Goal: Task Accomplishment & Management: Manage account settings

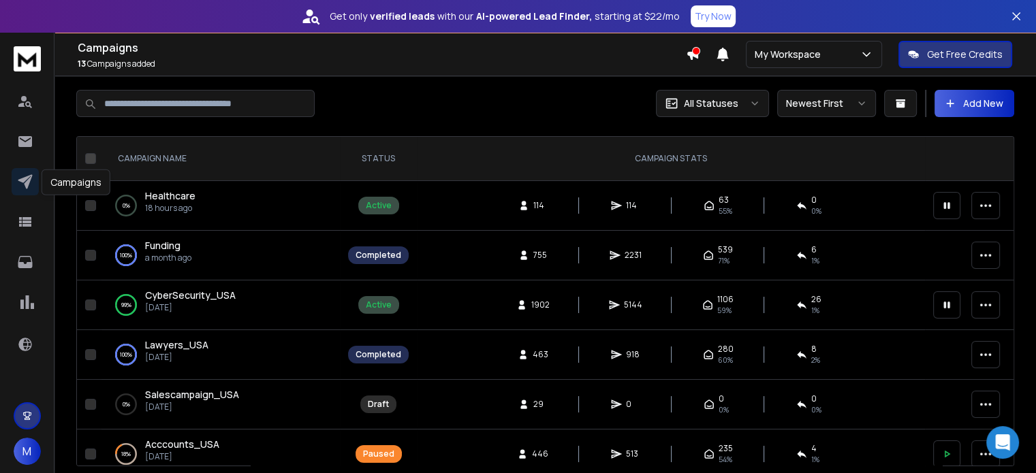
click at [246, 214] on div "0 % Healthcare 18 hours ago" at bounding box center [220, 205] width 211 height 33
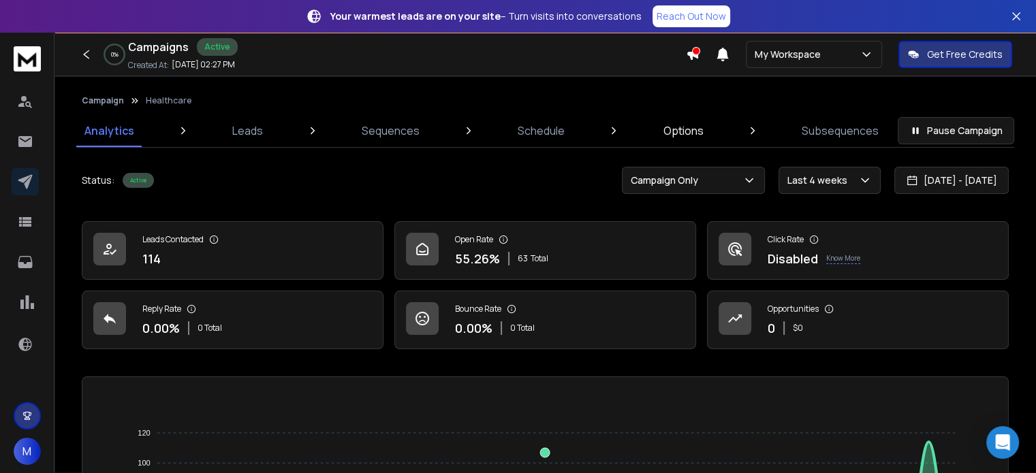
click at [683, 135] on p "Options" at bounding box center [683, 131] width 40 height 16
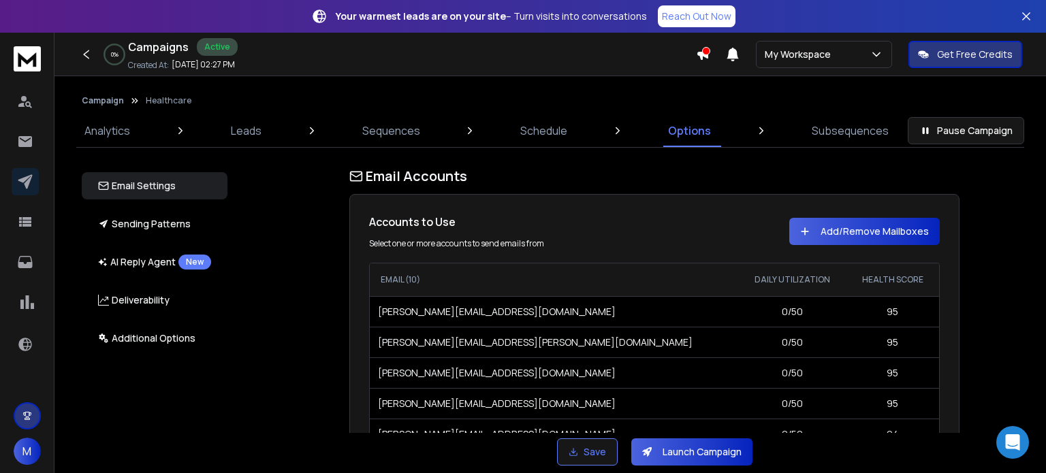
click at [1021, 202] on div "Email Accounts Accounts to Use Select one or more accounts to send emails from …" at bounding box center [662, 300] width 826 height 266
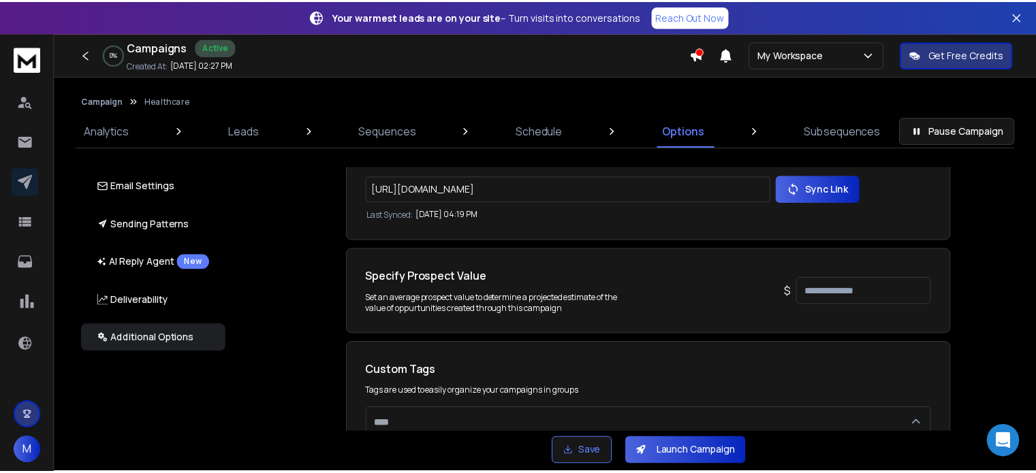
scroll to position [2558, 0]
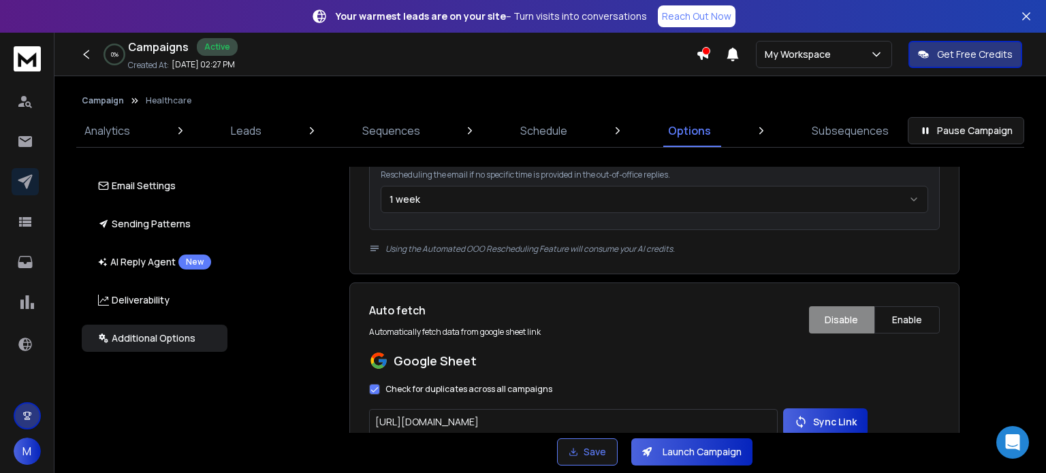
click at [830, 415] on p "Sync Link" at bounding box center [835, 422] width 44 height 14
click at [87, 51] on icon at bounding box center [85, 54] width 5 height 9
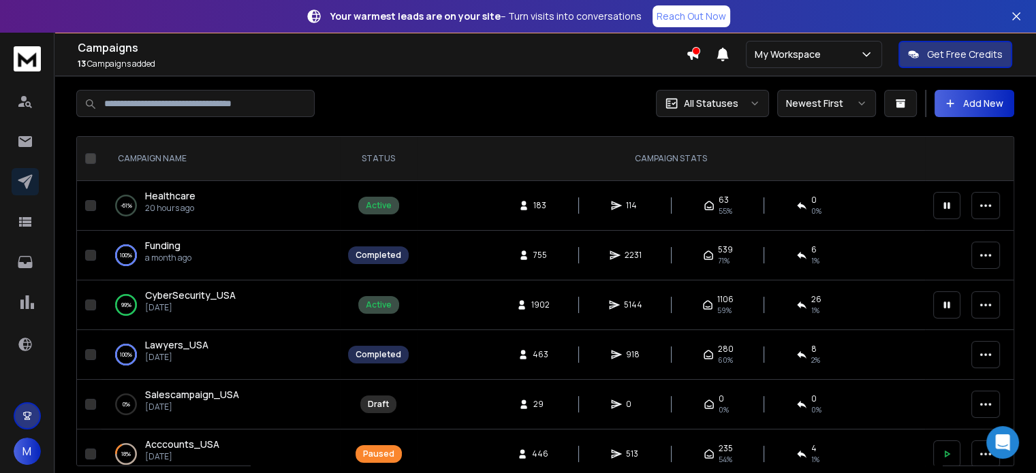
click at [978, 199] on icon "button" at bounding box center [985, 206] width 14 height 14
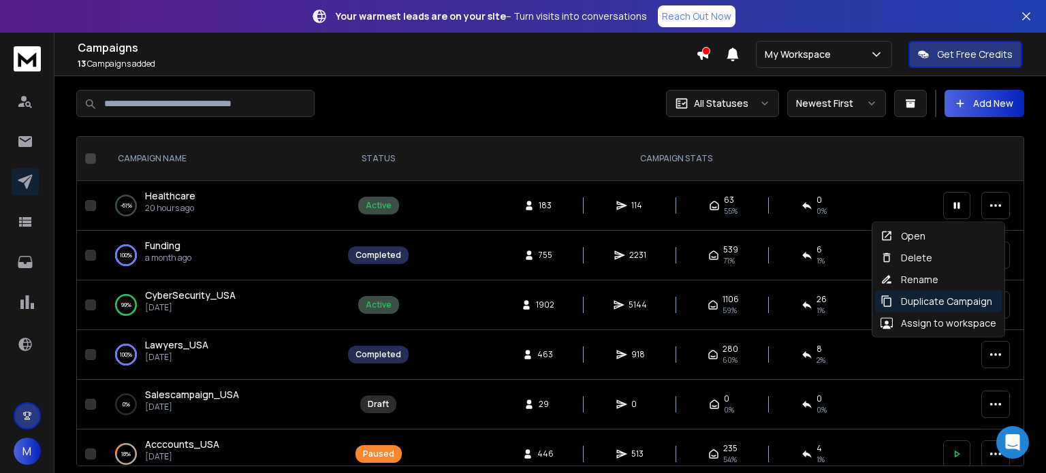
click at [935, 302] on div "Duplicate Campaign" at bounding box center [936, 302] width 112 height 14
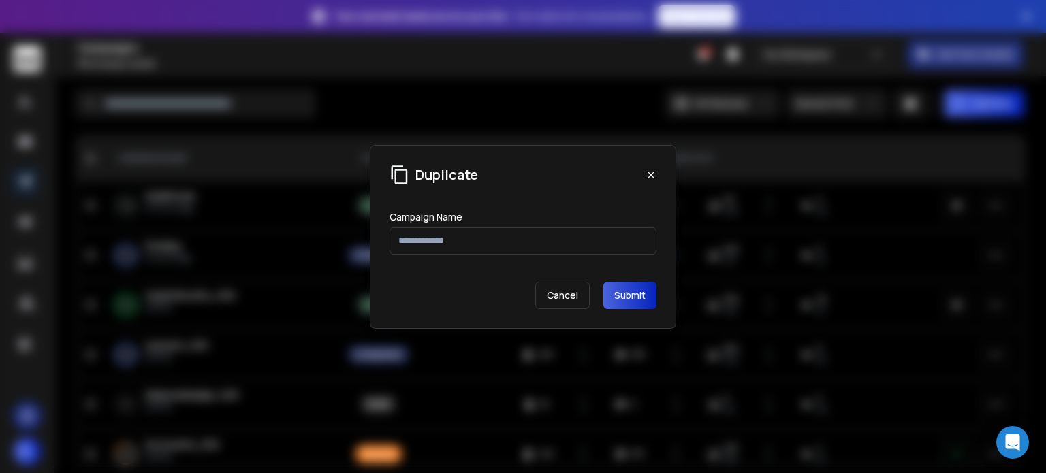
click at [643, 174] on div "Duplicate" at bounding box center [522, 175] width 267 height 20
click at [647, 175] on icon at bounding box center [650, 175] width 11 height 11
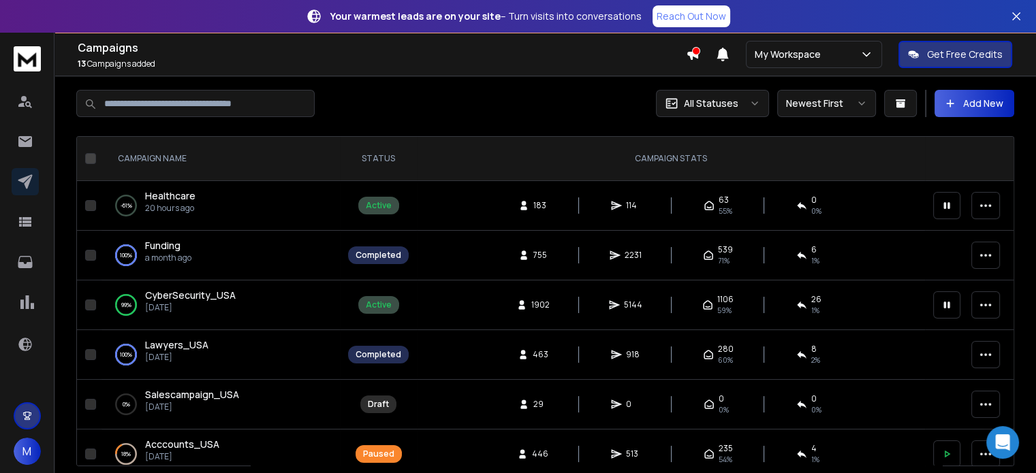
click at [971, 204] on button "button" at bounding box center [985, 205] width 29 height 27
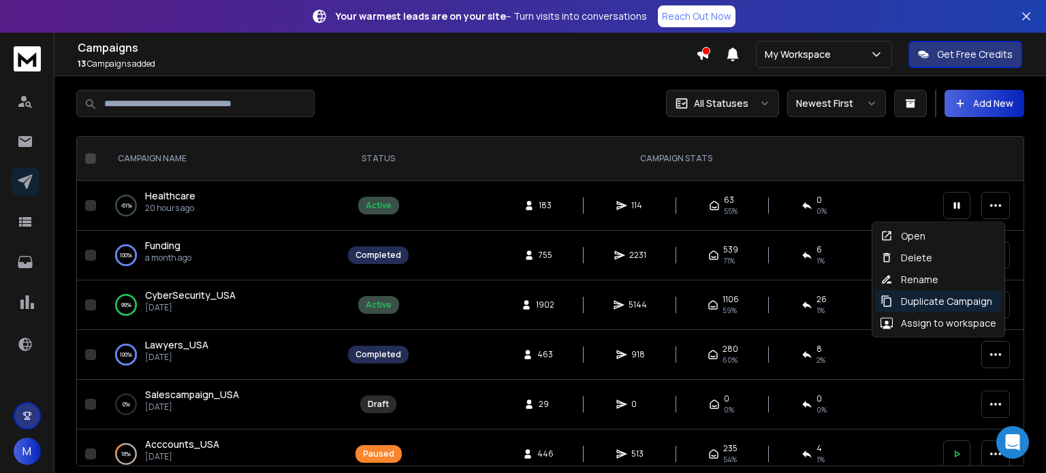
click at [924, 302] on div "Duplicate Campaign" at bounding box center [936, 302] width 112 height 14
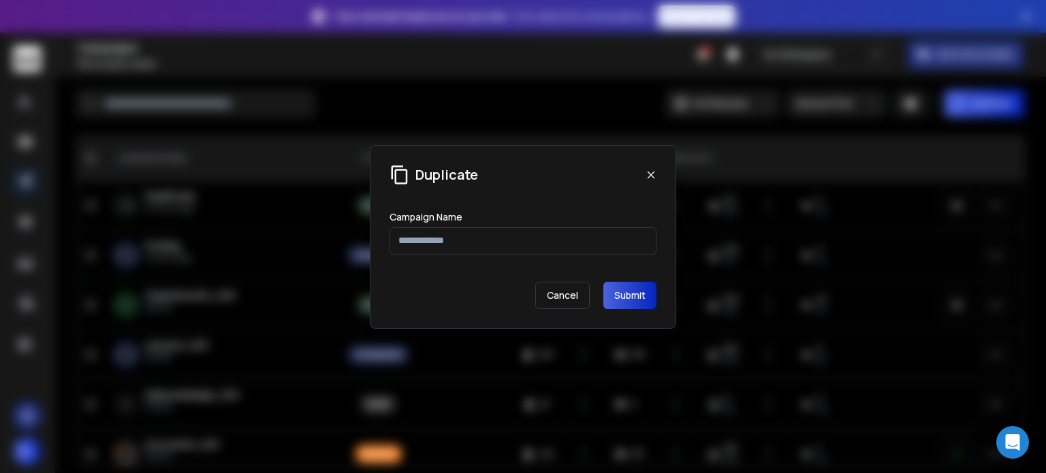
click at [547, 253] on input "text" at bounding box center [522, 240] width 267 height 27
type input "**********"
click at [644, 296] on button "Submit" at bounding box center [629, 295] width 53 height 27
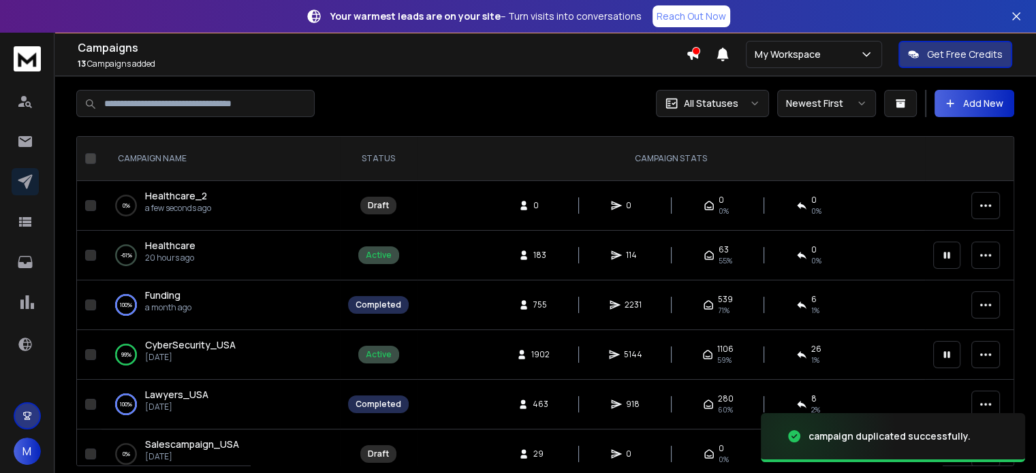
click at [240, 204] on div "0 % Healthcare_2 a few seconds ago" at bounding box center [220, 205] width 211 height 33
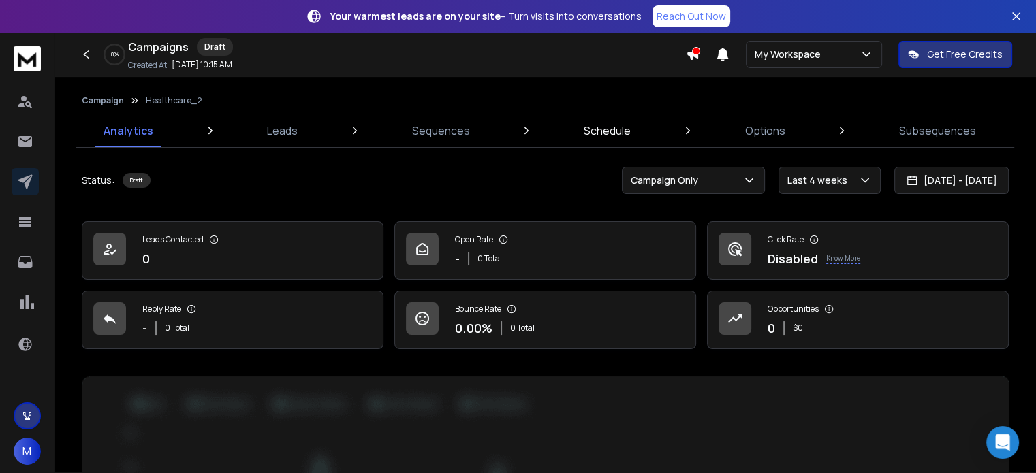
click at [611, 132] on p "Schedule" at bounding box center [606, 131] width 47 height 16
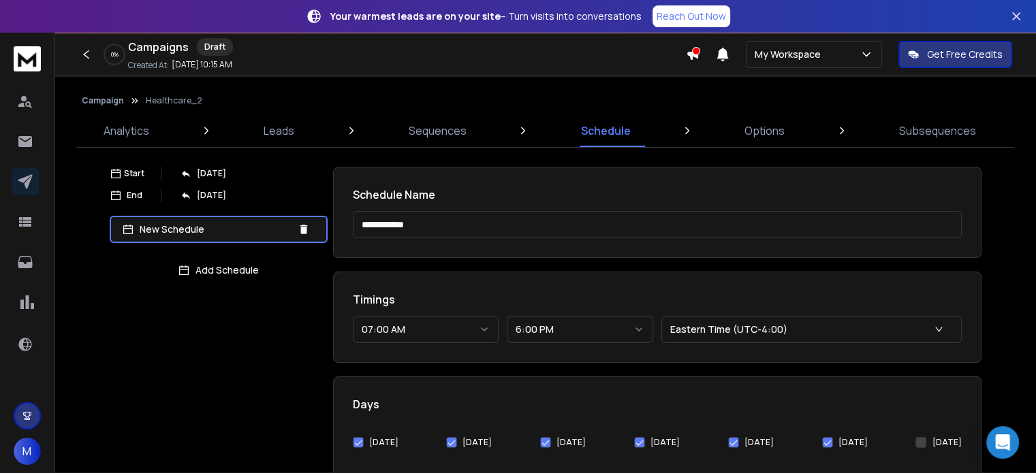
click at [482, 131] on div "Analytics Leads Sequences Schedule Options Subsequences" at bounding box center [539, 130] width 927 height 33
click at [448, 144] on link "Sequences" at bounding box center [437, 130] width 74 height 33
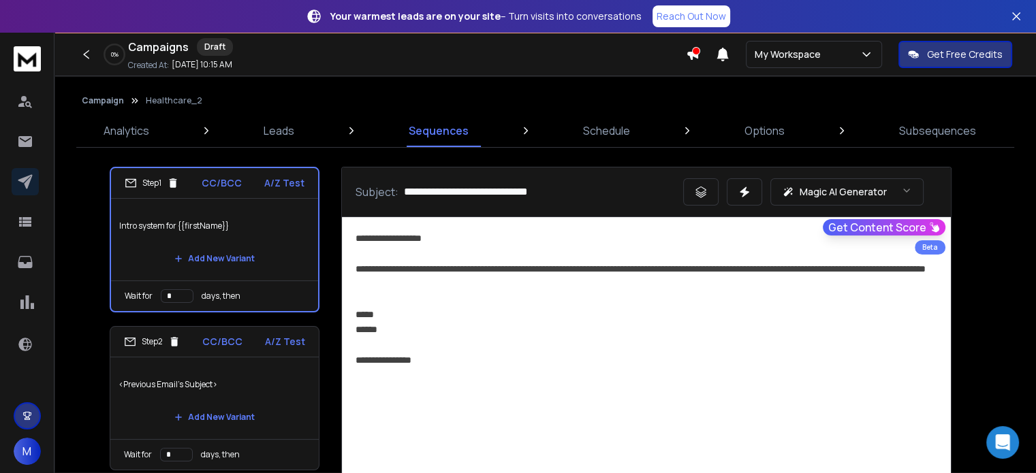
click at [409, 250] on div at bounding box center [645, 253] width 581 height 15
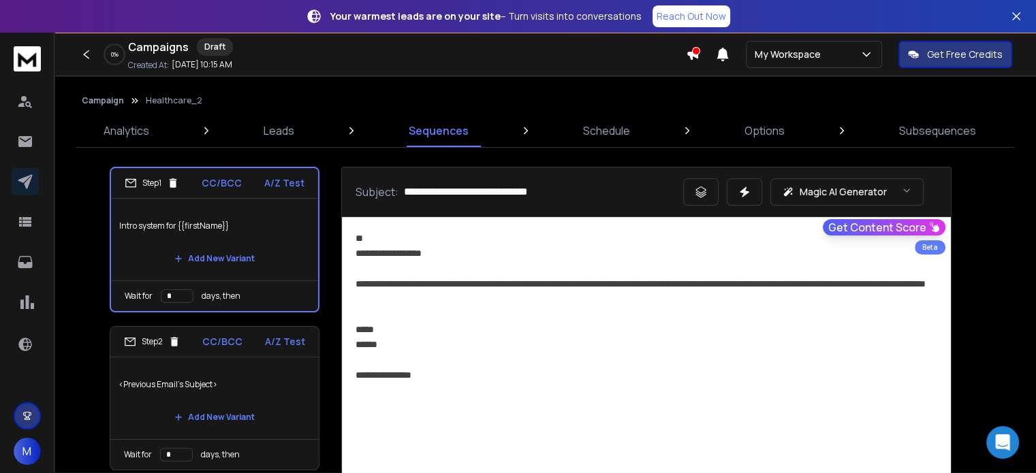
drag, startPoint x: 569, startPoint y: 192, endPoint x: 483, endPoint y: 179, distance: 86.8
click at [483, 179] on div "**********" at bounding box center [646, 192] width 609 height 50
click at [417, 237] on div "**" at bounding box center [645, 238] width 581 height 15
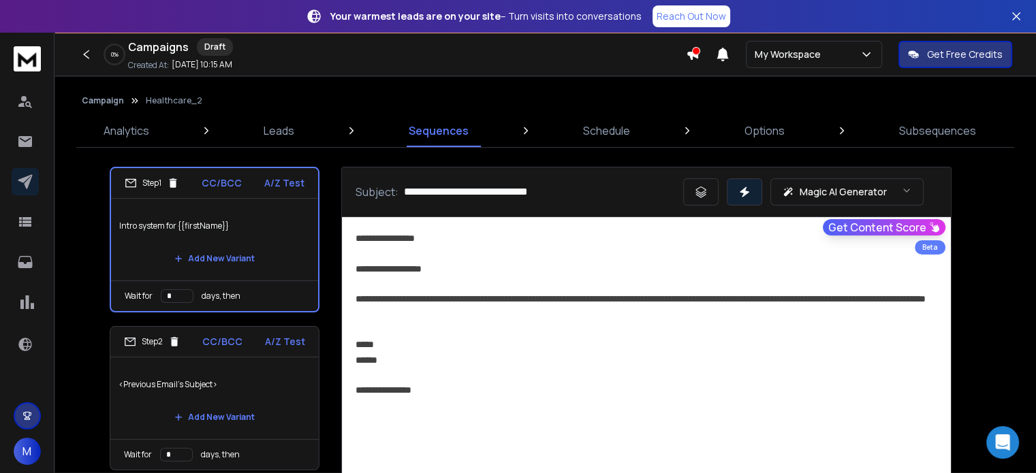
click at [756, 195] on button "button" at bounding box center [743, 191] width 35 height 27
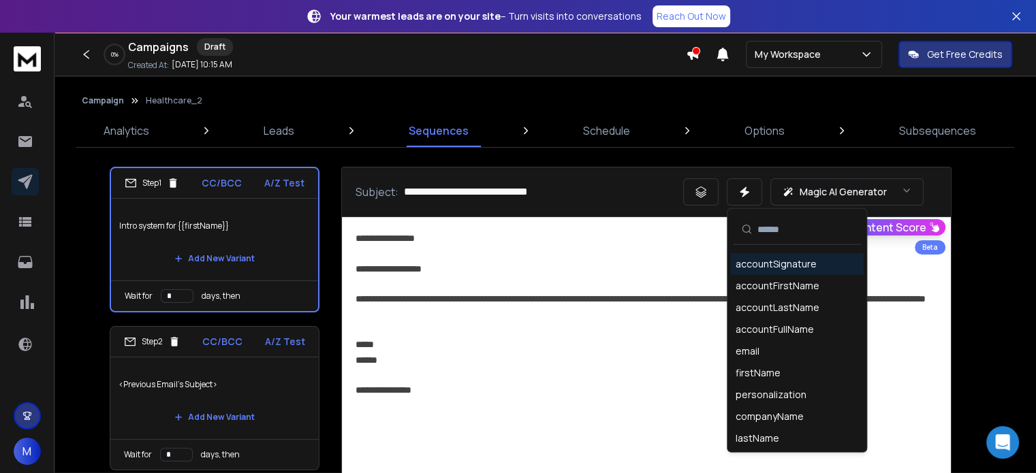
click at [608, 306] on div "**********" at bounding box center [645, 306] width 581 height 31
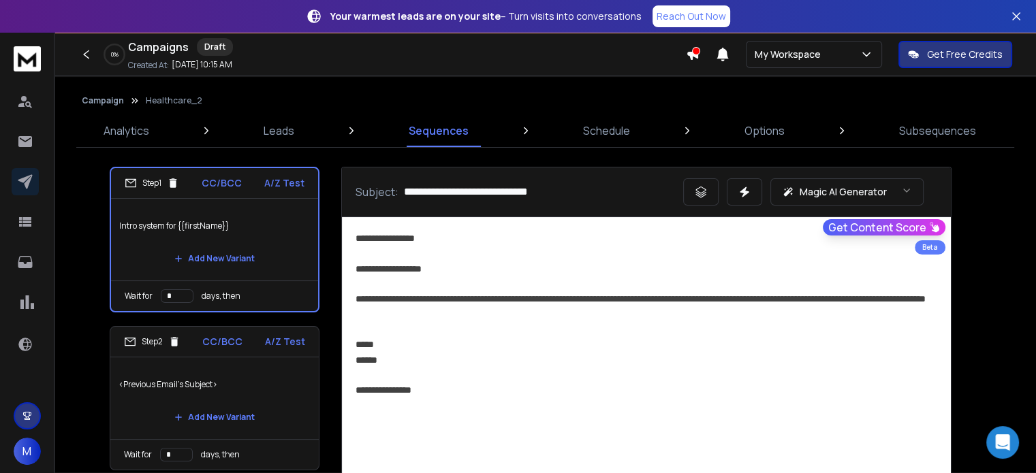
scroll to position [84, 0]
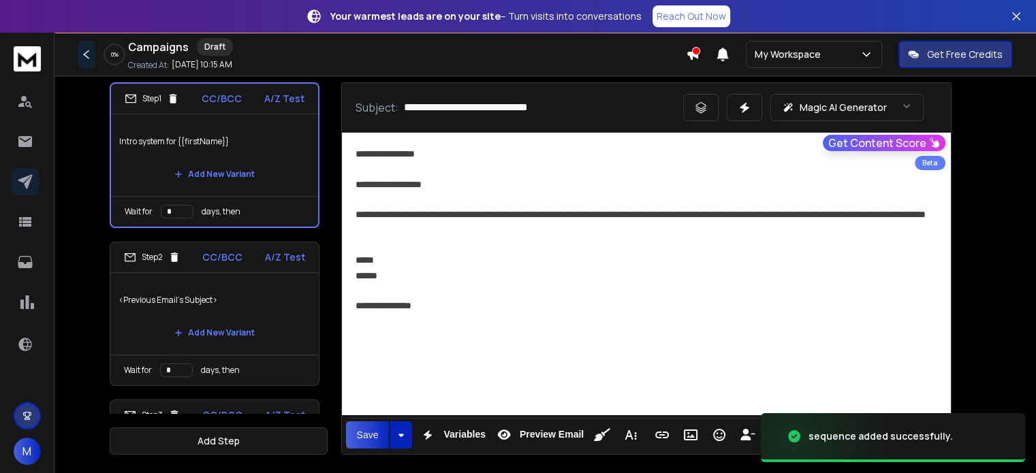
click at [87, 57] on icon at bounding box center [86, 54] width 12 height 12
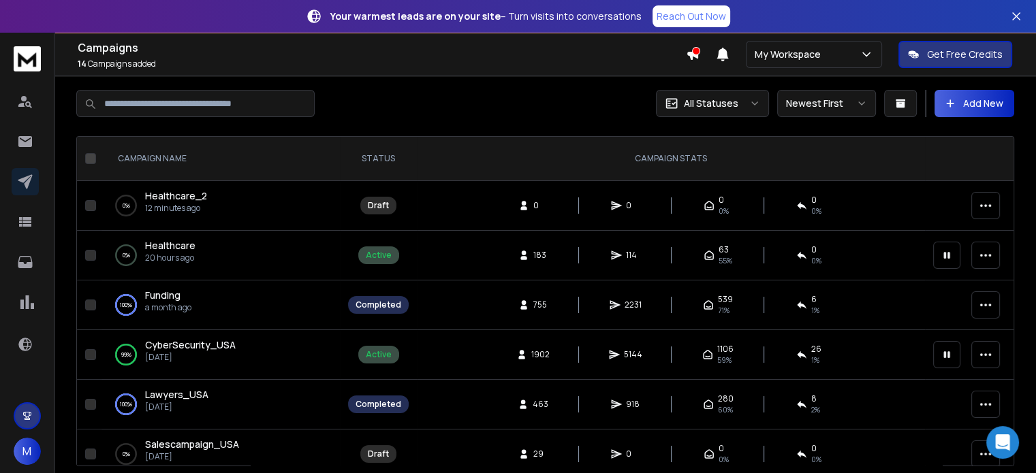
click at [245, 205] on div "0 % Healthcare_2 12 minutes ago" at bounding box center [220, 205] width 211 height 33
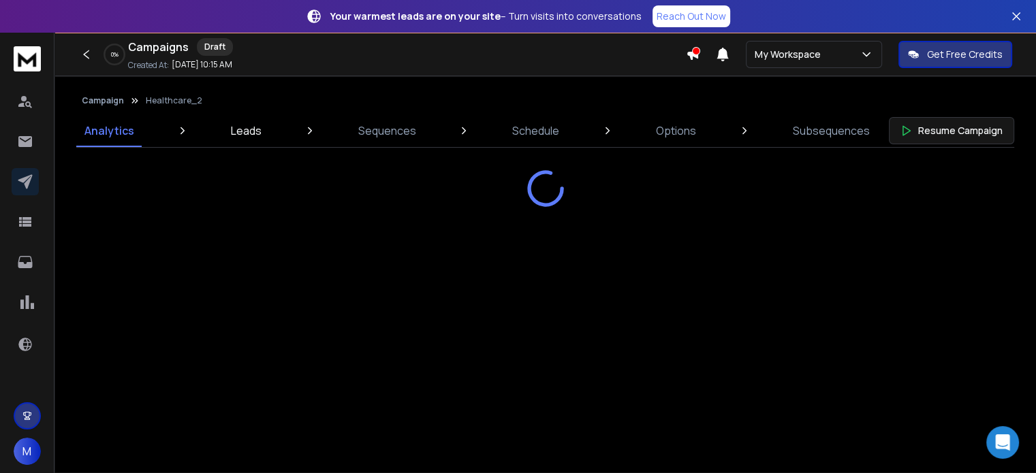
click at [245, 135] on p "Leads" at bounding box center [246, 131] width 31 height 16
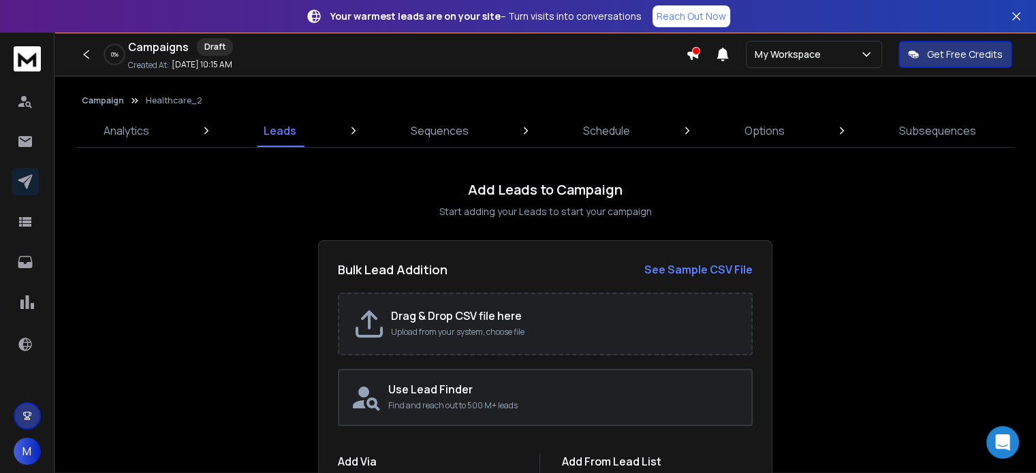
click at [699, 59] on icon at bounding box center [693, 55] width 14 height 14
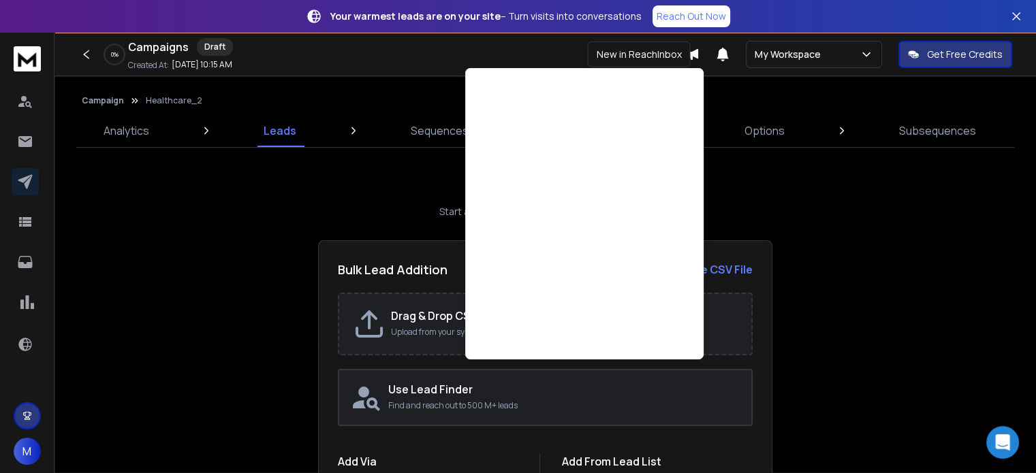
click at [752, 227] on div "Add Leads to Campaign Start adding your Leads to start your campaign Bulk Lead …" at bounding box center [545, 389] width 454 height 419
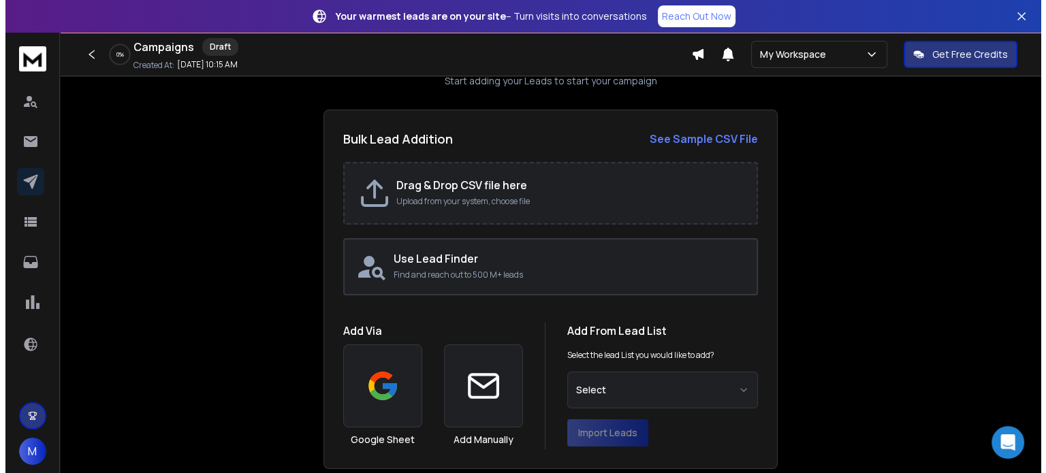
scroll to position [131, 0]
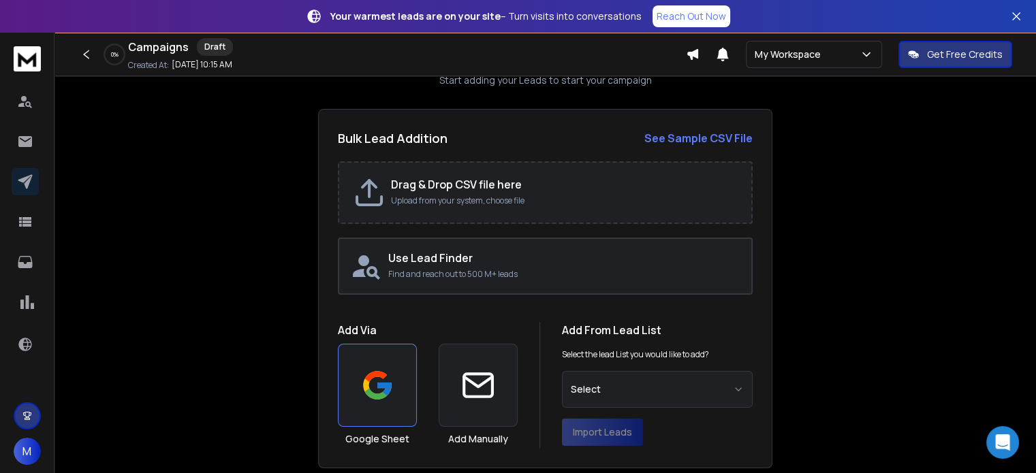
click at [389, 372] on icon at bounding box center [377, 385] width 34 height 41
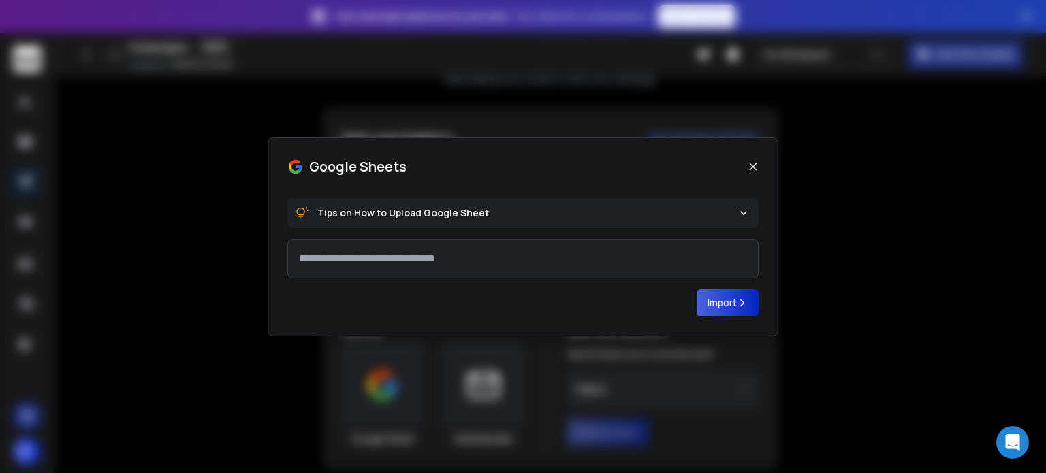
click at [400, 259] on input at bounding box center [522, 258] width 471 height 39
paste input "**********"
type input "**********"
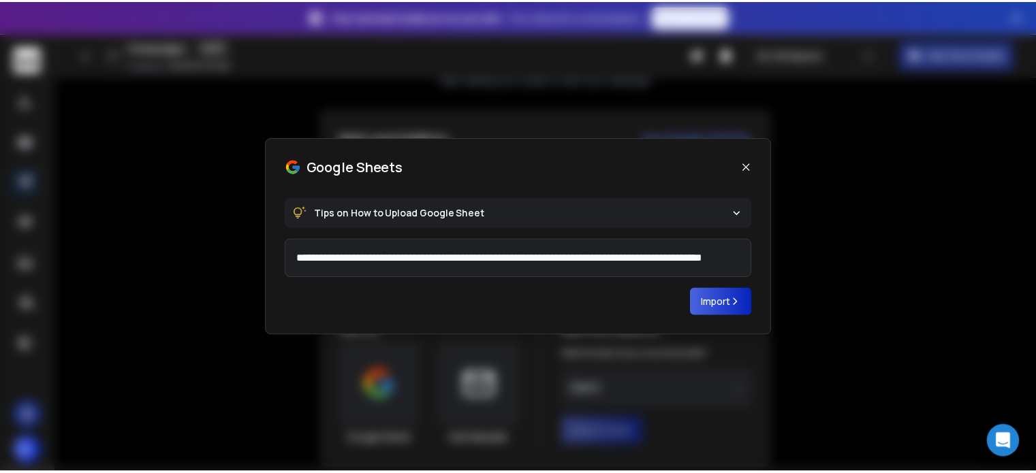
scroll to position [0, 0]
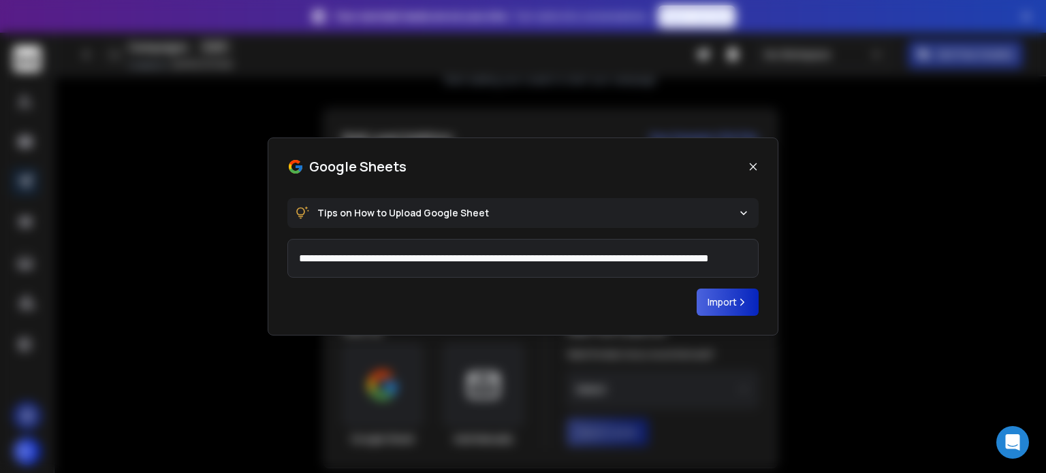
click at [741, 303] on icon at bounding box center [742, 302] width 11 height 11
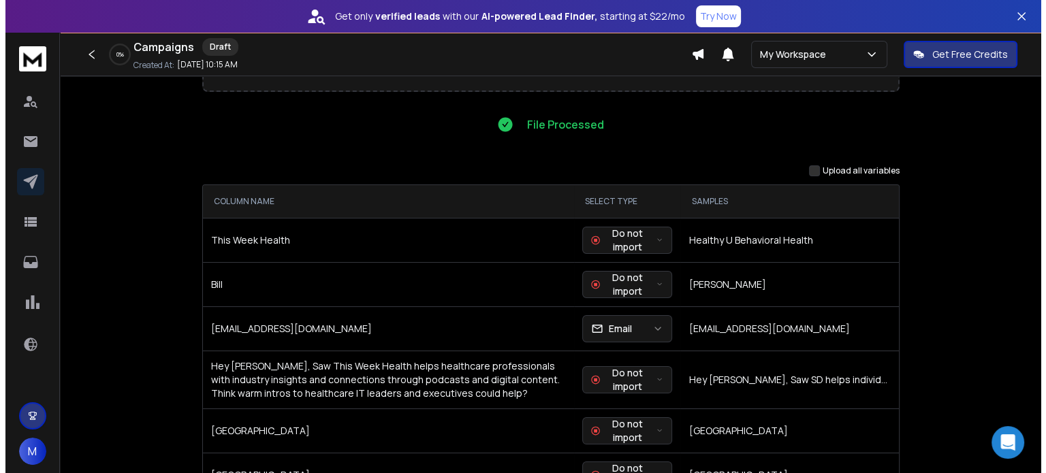
scroll to position [123, 0]
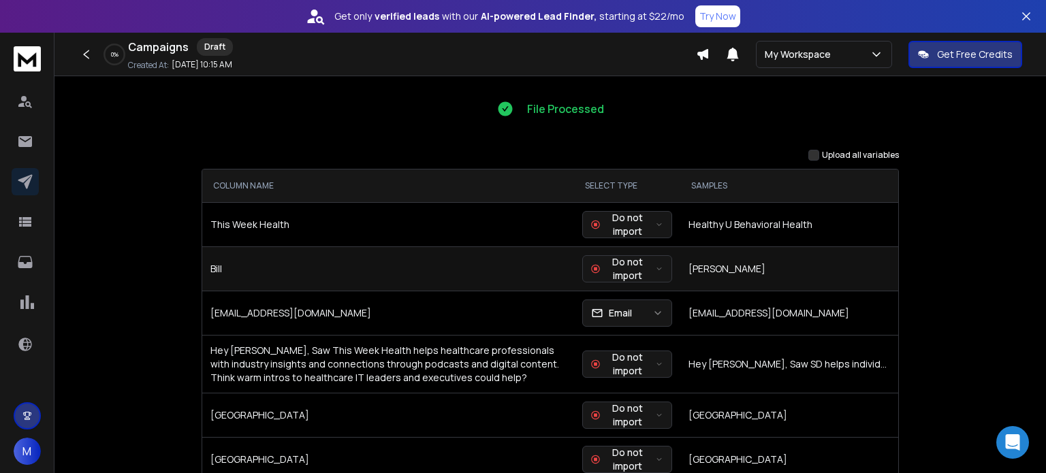
click at [626, 283] on div "Do not import" at bounding box center [620, 268] width 59 height 27
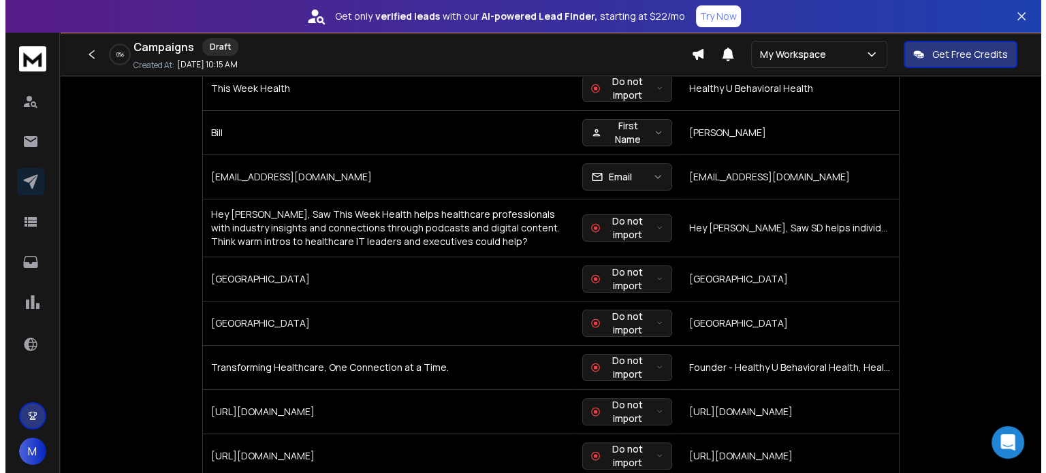
scroll to position [315, 0]
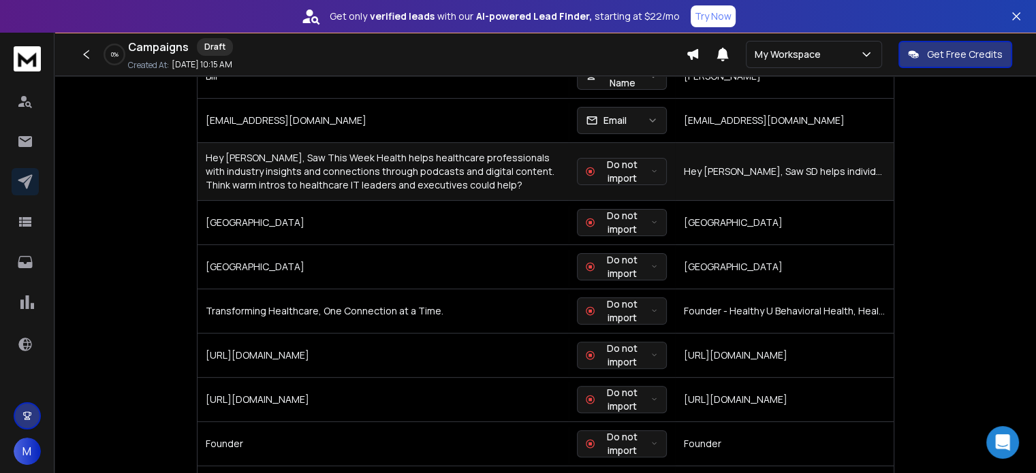
click at [644, 185] on div "Do not import" at bounding box center [615, 171] width 59 height 27
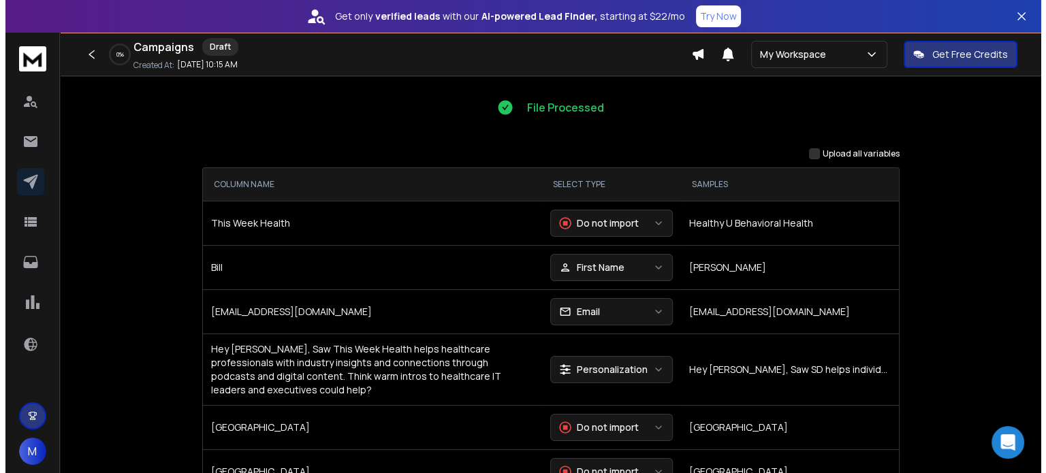
scroll to position [0, 0]
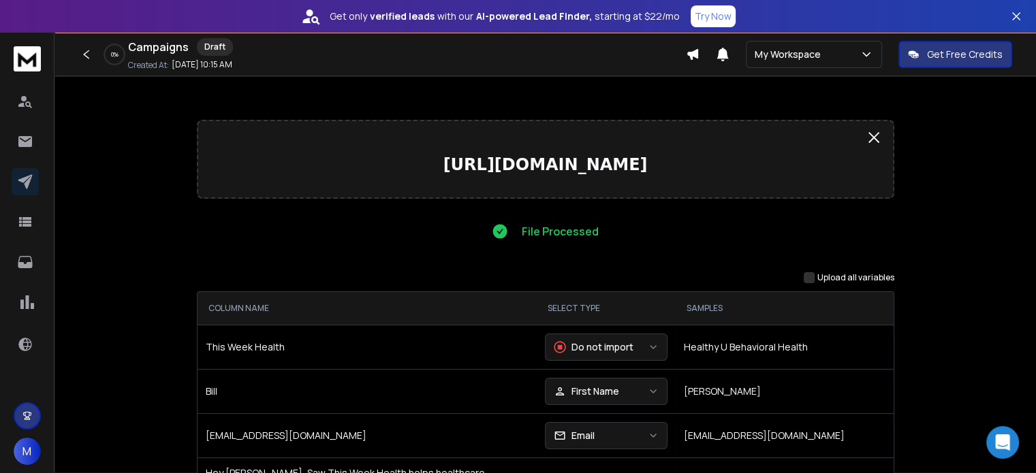
click at [871, 139] on icon at bounding box center [872, 137] width 11 height 11
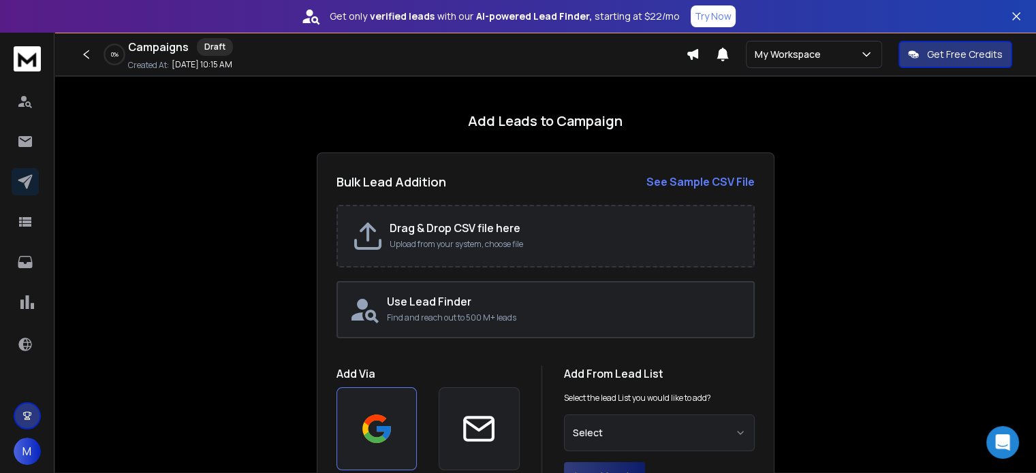
click at [372, 424] on icon at bounding box center [376, 429] width 34 height 41
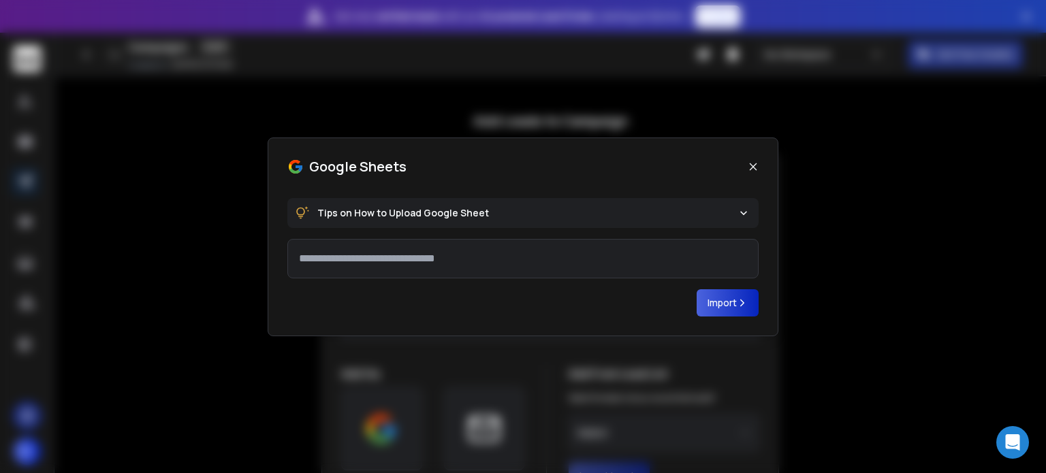
click at [432, 253] on input at bounding box center [522, 258] width 471 height 39
paste input "**********"
type input "**********"
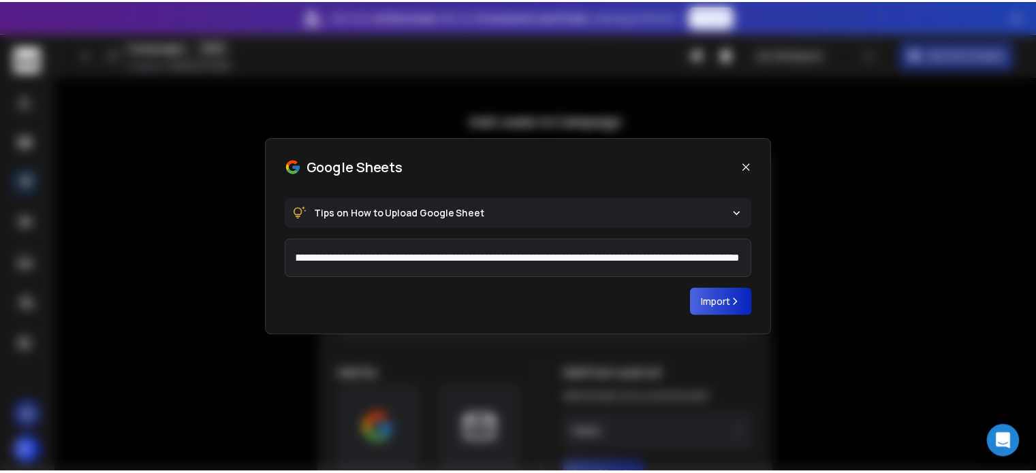
scroll to position [0, 0]
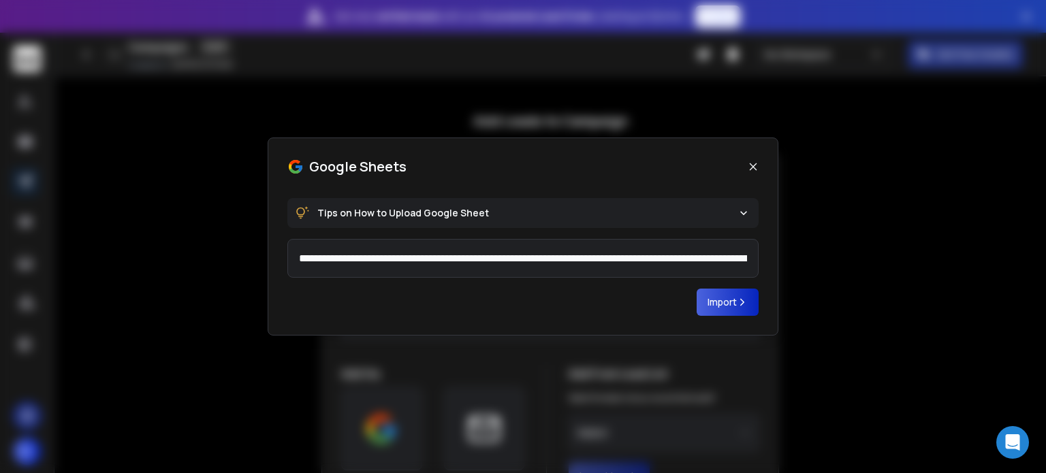
click at [724, 304] on button "Import" at bounding box center [728, 302] width 62 height 27
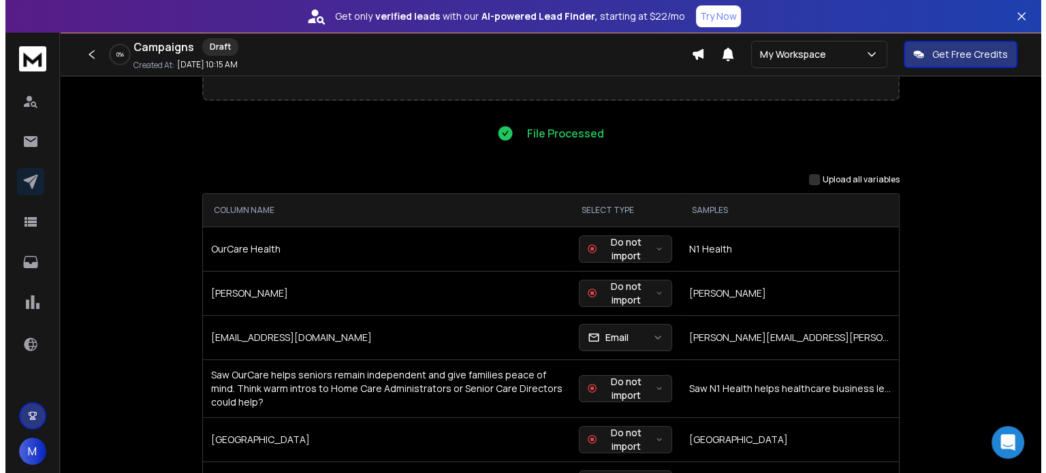
scroll to position [97, 0]
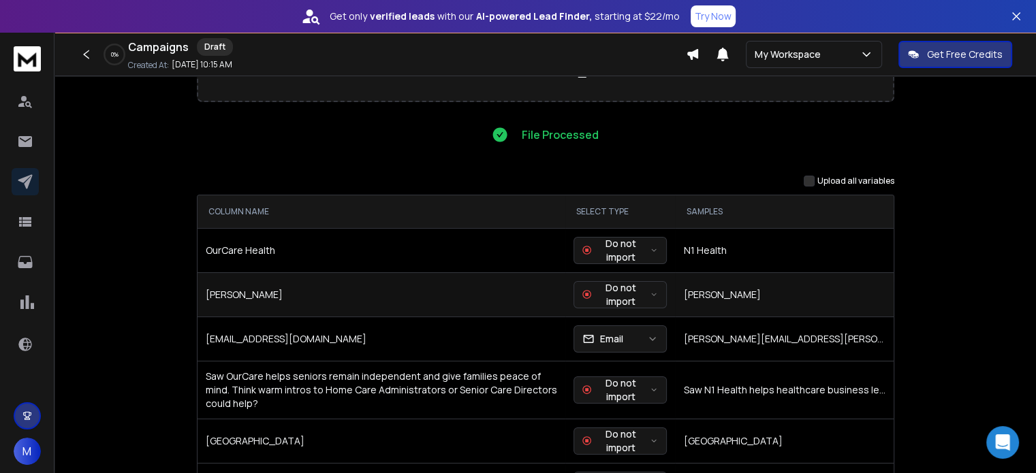
click at [641, 308] on div "Do not import" at bounding box center [613, 294] width 62 height 27
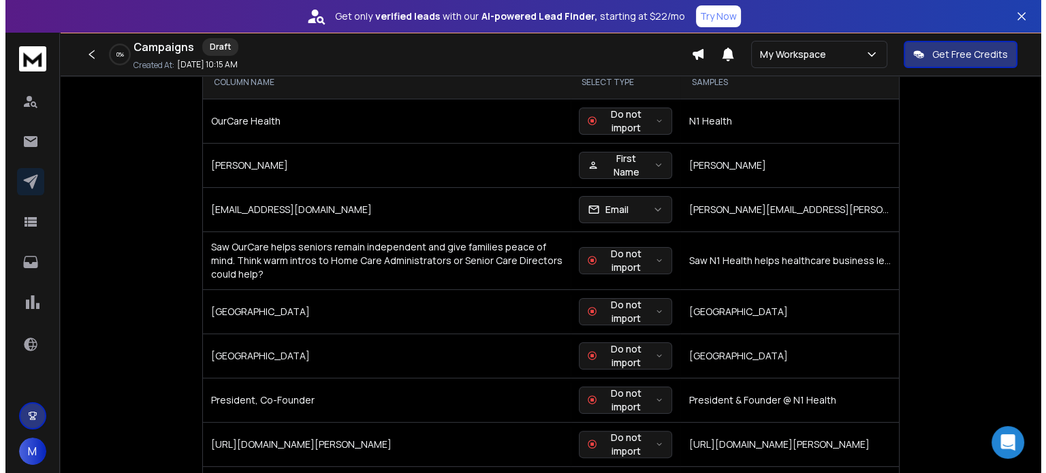
scroll to position [234, 0]
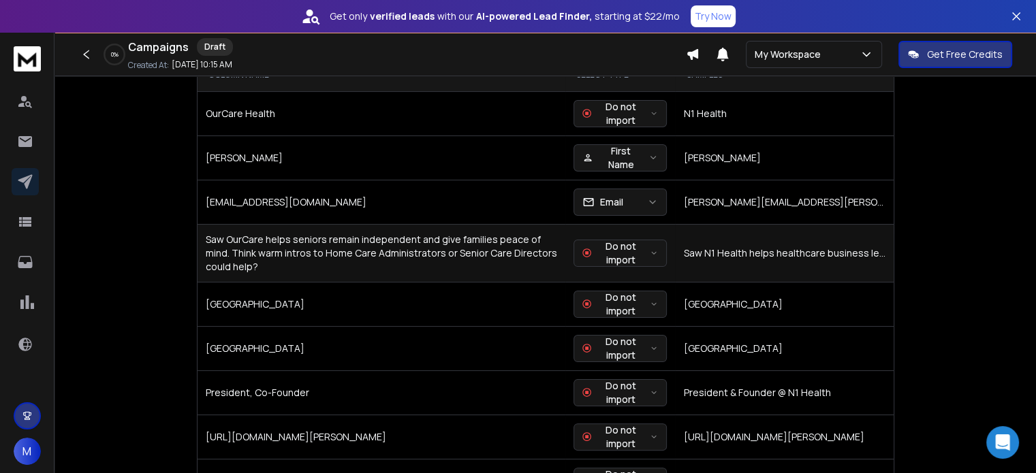
click at [626, 267] on div "Do not import" at bounding box center [613, 253] width 62 height 27
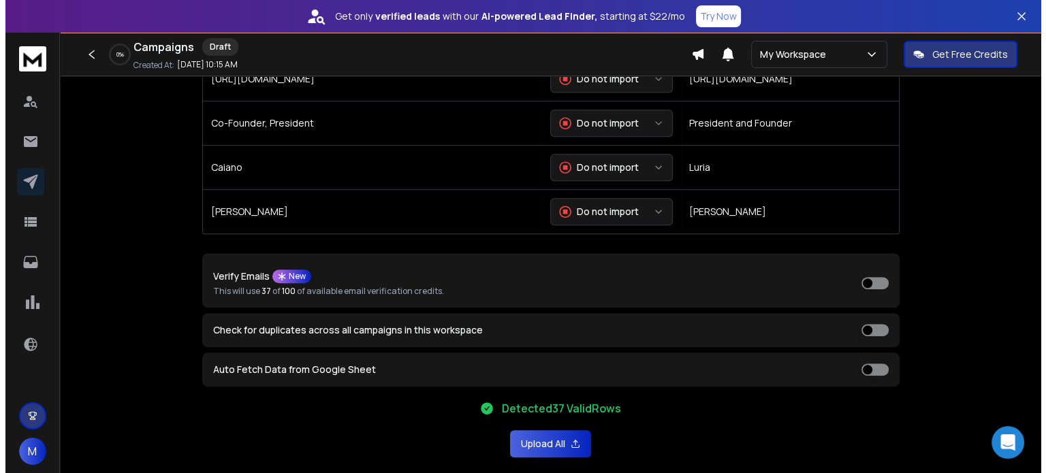
scroll to position [661, 0]
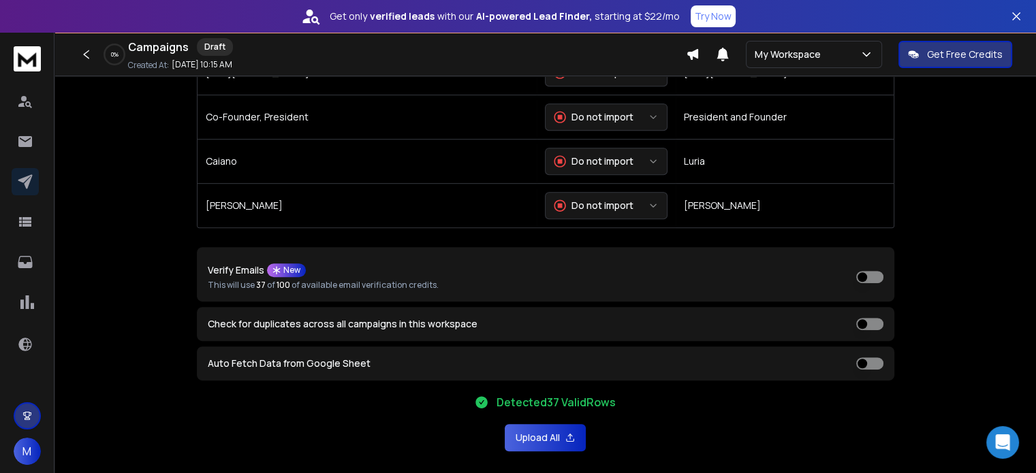
click at [540, 434] on button "Upload All" at bounding box center [545, 437] width 81 height 27
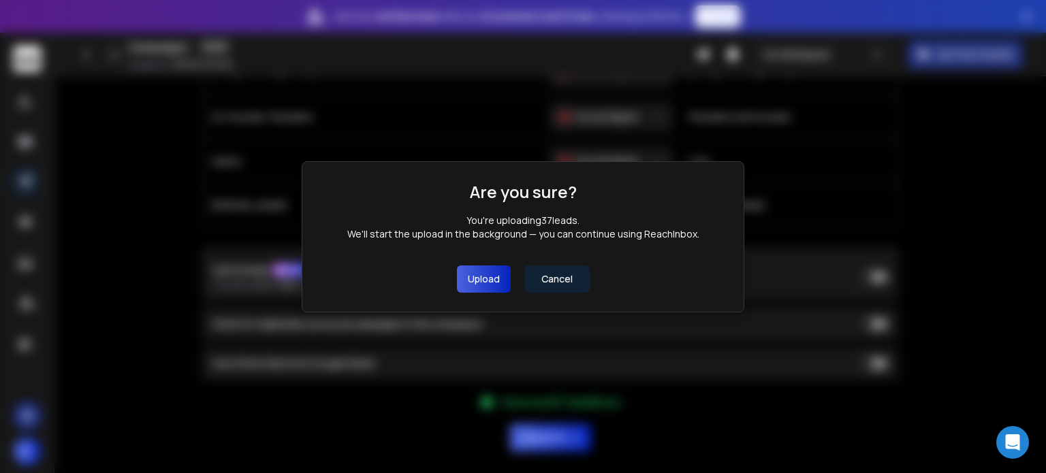
click at [483, 280] on button "Upload" at bounding box center [484, 279] width 54 height 27
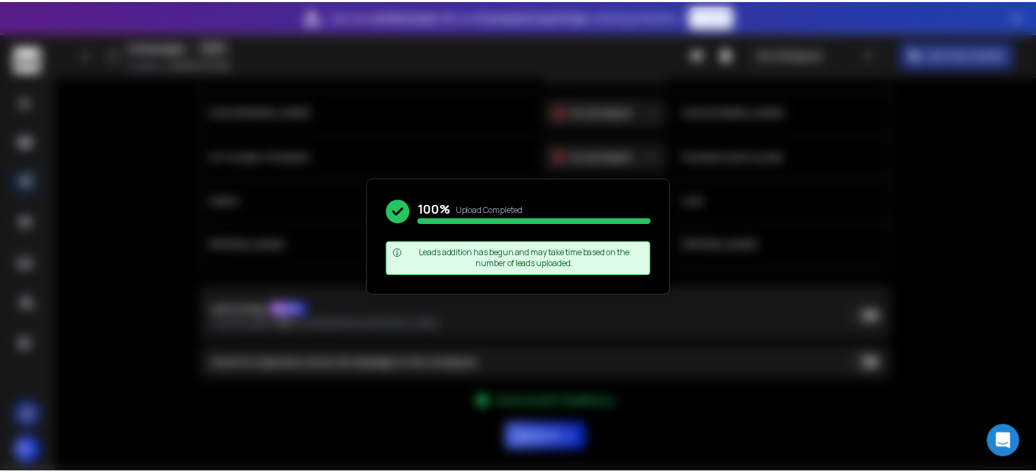
scroll to position [621, 0]
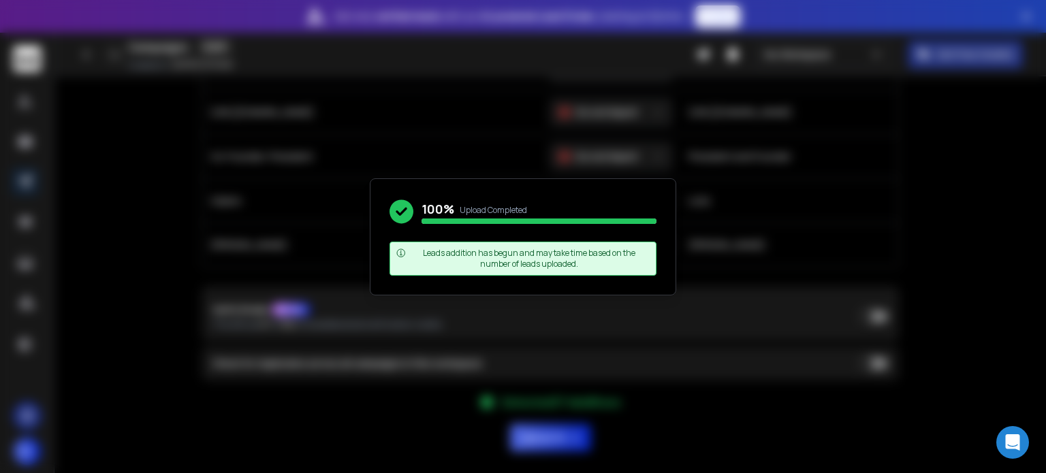
click at [998, 217] on div "100 % Upload Completed Leads addition has begun and may take time based on the …" at bounding box center [523, 237] width 1046 height 144
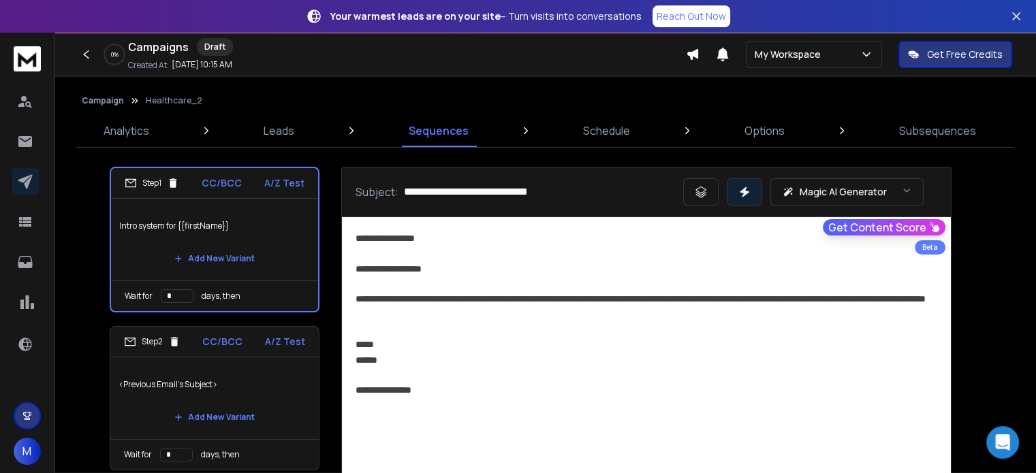
click at [744, 187] on icon "button" at bounding box center [744, 192] width 12 height 12
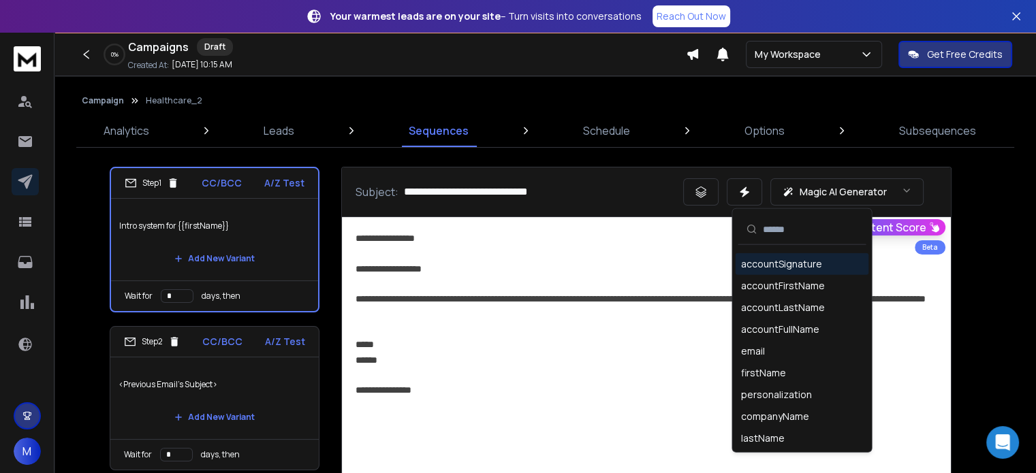
click at [1035, 114] on html "**********" at bounding box center [518, 236] width 1036 height 473
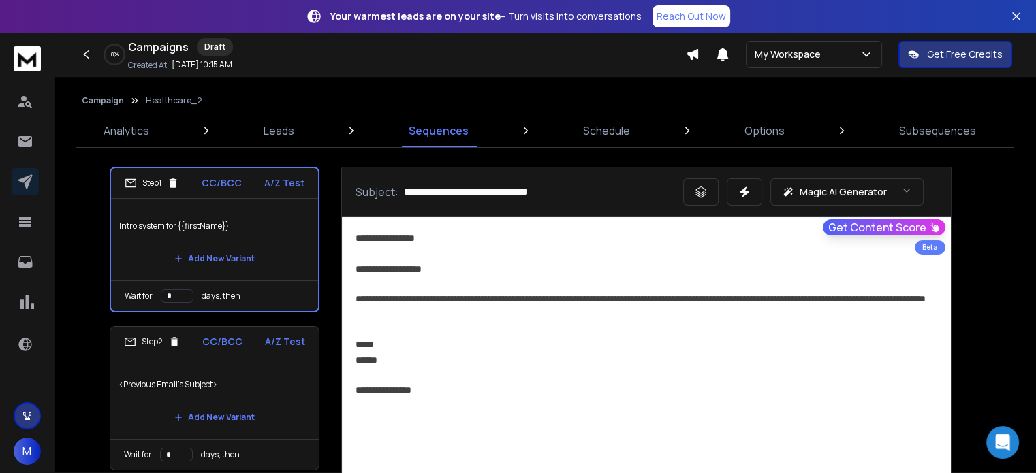
scroll to position [84, 0]
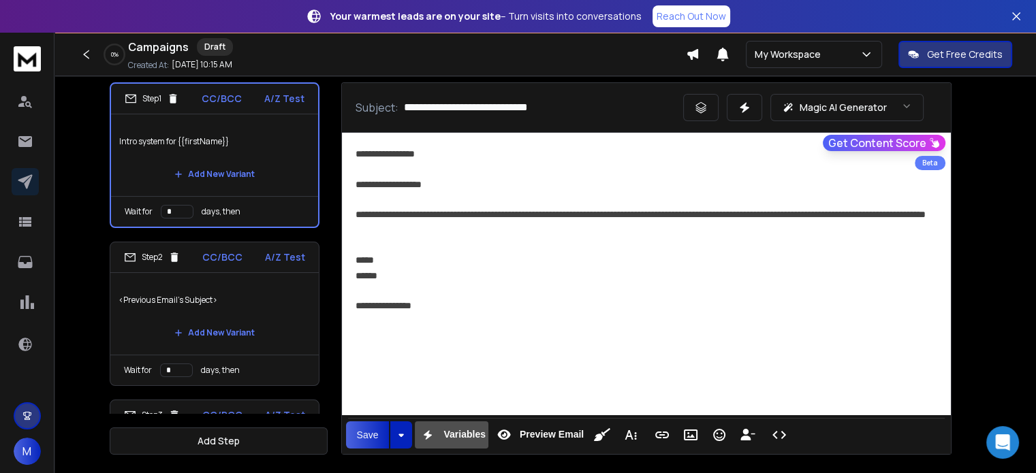
click at [450, 436] on span "Variables" at bounding box center [465, 435] width 48 height 12
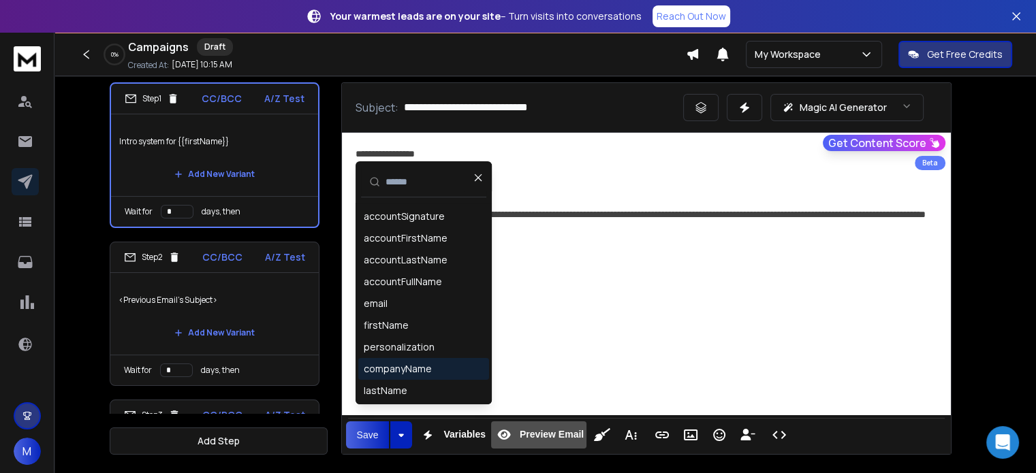
click at [547, 433] on span "Preview Email" at bounding box center [551, 435] width 69 height 12
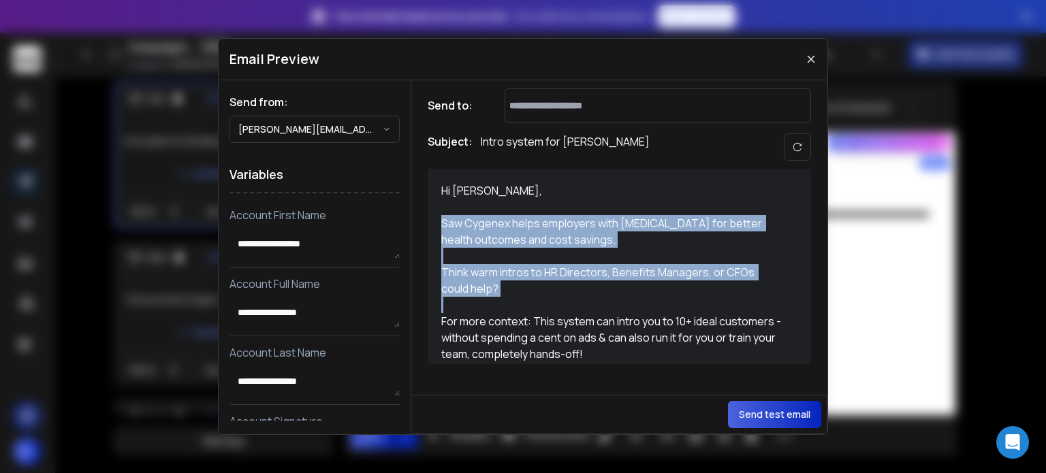
drag, startPoint x: 615, startPoint y: 242, endPoint x: 611, endPoint y: 298, distance: 56.7
click at [611, 298] on div "Hi James, Saw Cygenex helps employers with genetic testing for better health ou…" at bounding box center [611, 266] width 340 height 169
click at [611, 299] on div at bounding box center [611, 305] width 340 height 16
drag, startPoint x: 610, startPoint y: 285, endPoint x: 633, endPoint y: 244, distance: 47.0
click at [633, 244] on div "Saw Cygenex helps employers with genetic testing for better health outcomes and…" at bounding box center [611, 256] width 340 height 82
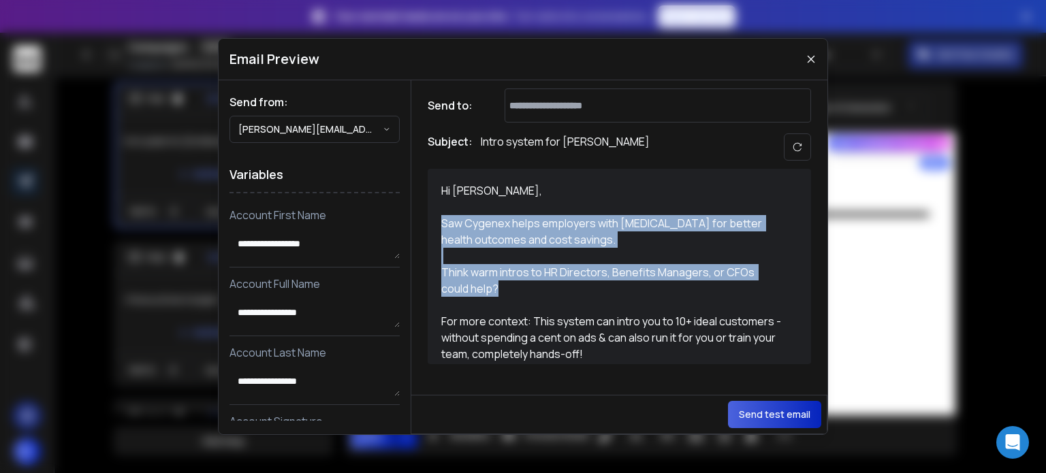
click at [633, 244] on div "Saw Cygenex helps employers with genetic testing for better health outcomes and…" at bounding box center [611, 256] width 340 height 82
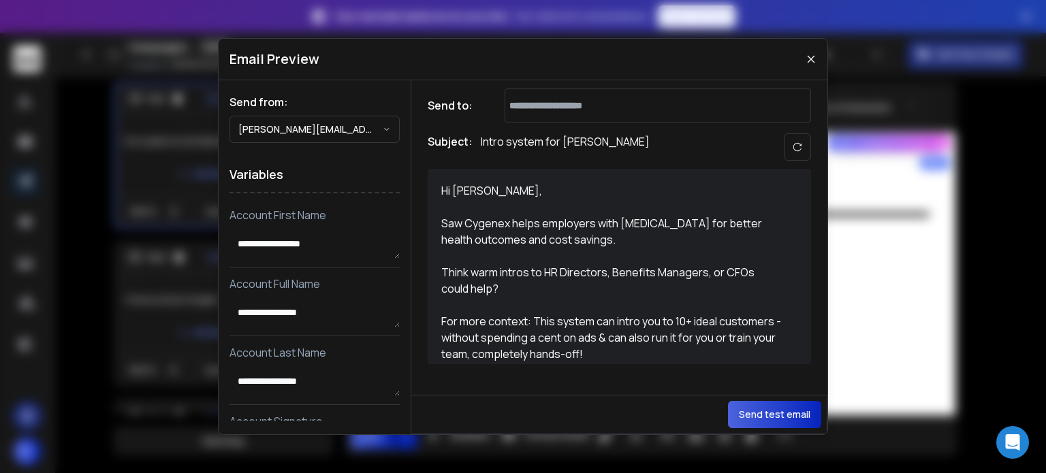
click at [812, 59] on icon at bounding box center [810, 59] width 11 height 11
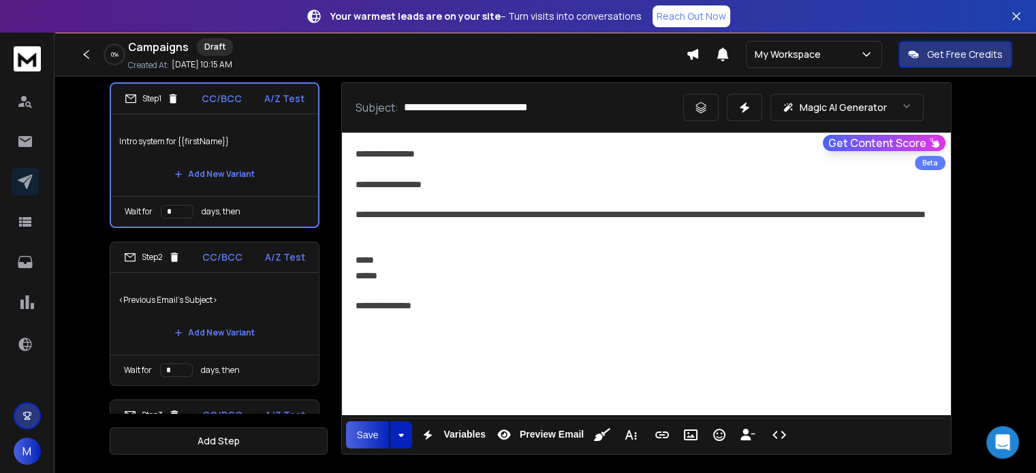
click at [275, 307] on p "<Previous Email's Subject>" at bounding box center [214, 300] width 192 height 38
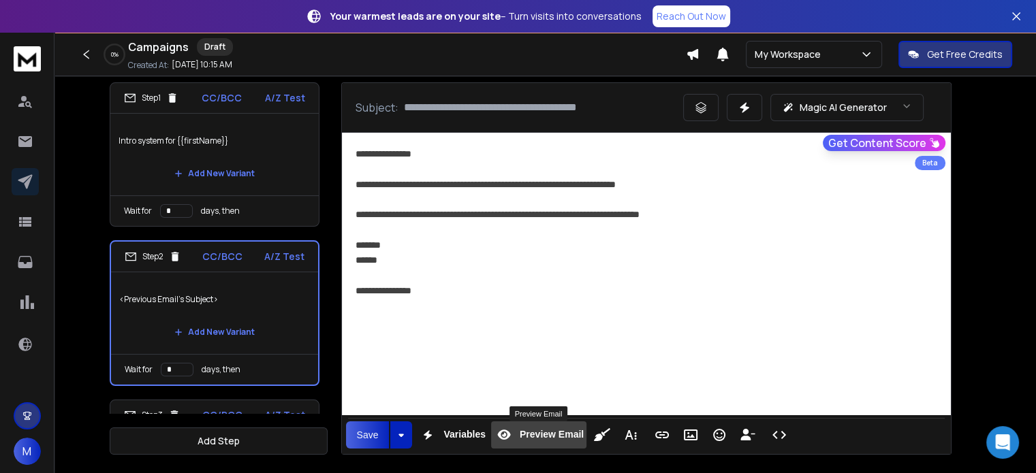
click at [577, 437] on span "Preview Email" at bounding box center [551, 435] width 69 height 12
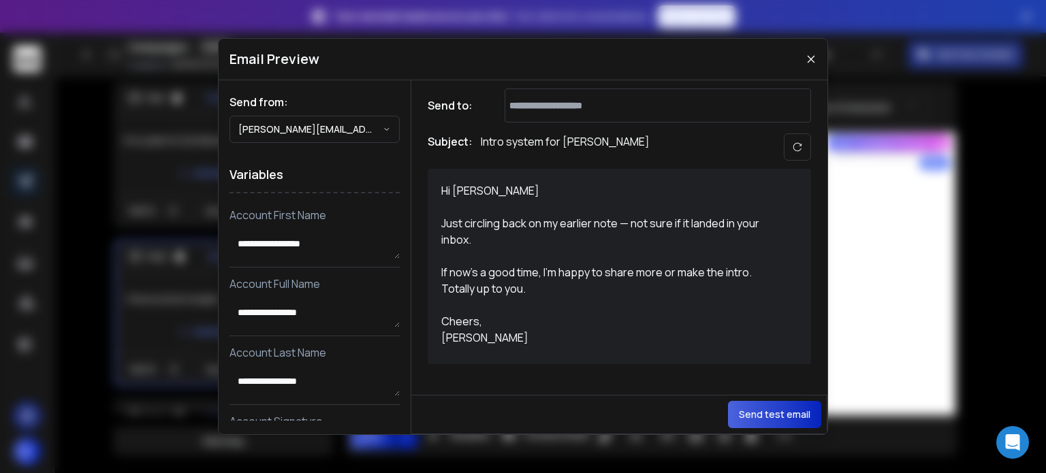
click at [850, 288] on div "**********" at bounding box center [523, 237] width 1046 height 424
click at [891, 223] on div "**********" at bounding box center [523, 237] width 1046 height 424
click at [809, 58] on icon at bounding box center [810, 59] width 11 height 11
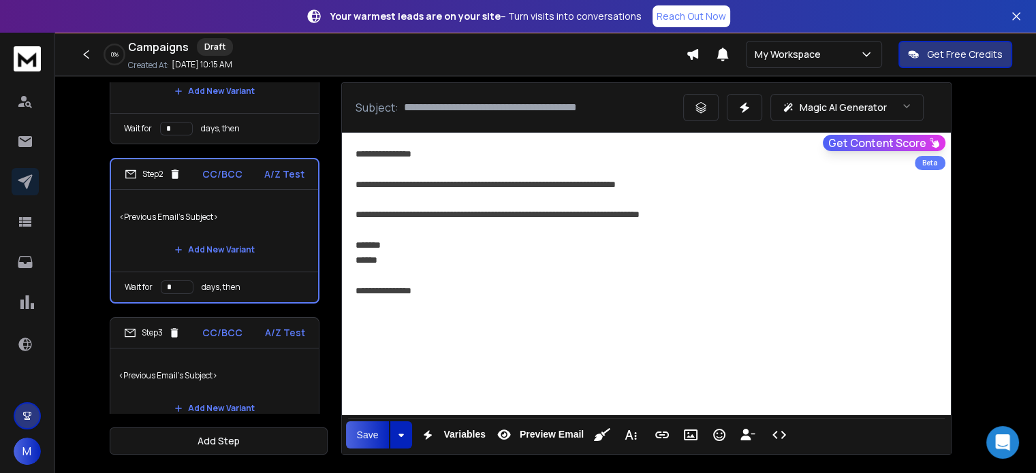
scroll to position [83, 0]
click at [256, 385] on p "<Previous Email's Subject>" at bounding box center [214, 375] width 192 height 38
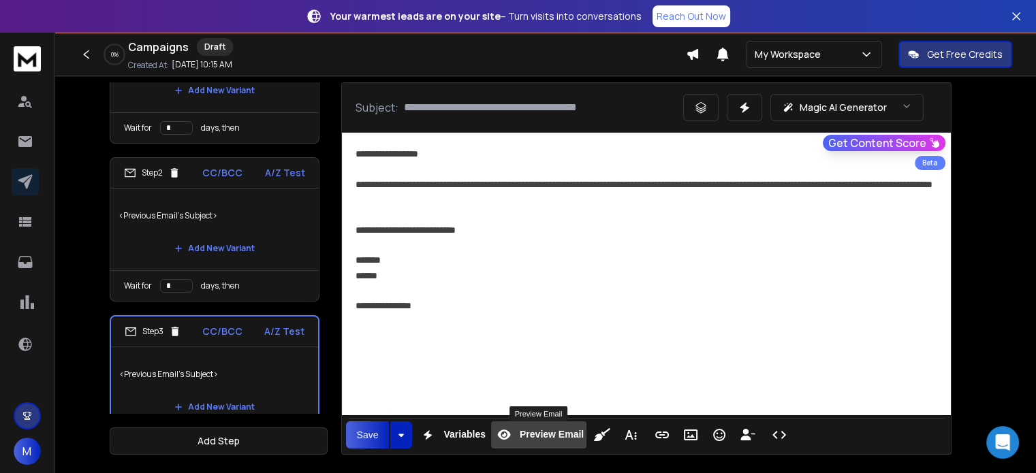
click at [564, 435] on span "Preview Email" at bounding box center [551, 435] width 69 height 12
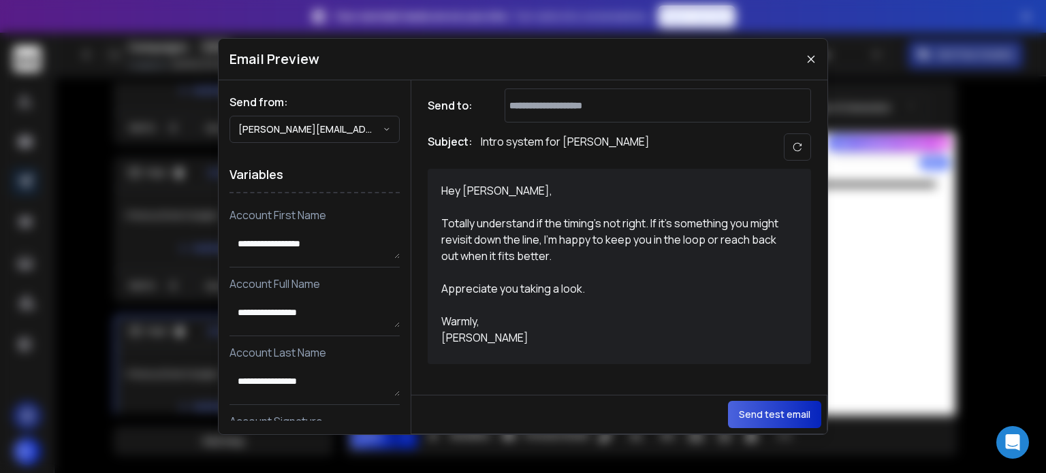
click at [860, 295] on div "**********" at bounding box center [523, 237] width 1046 height 424
click at [806, 53] on div "Email Preview" at bounding box center [523, 59] width 609 height 41
click at [808, 59] on icon at bounding box center [810, 59] width 11 height 11
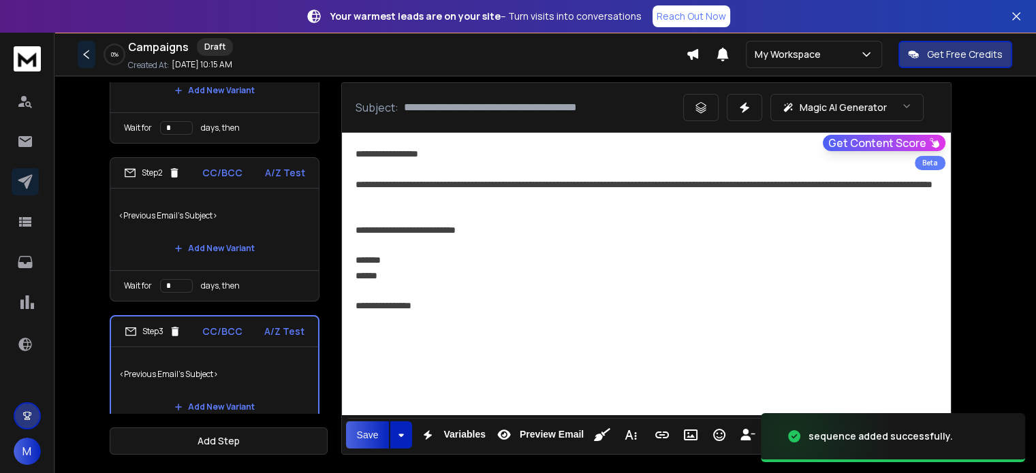
click at [87, 53] on icon at bounding box center [86, 54] width 12 height 12
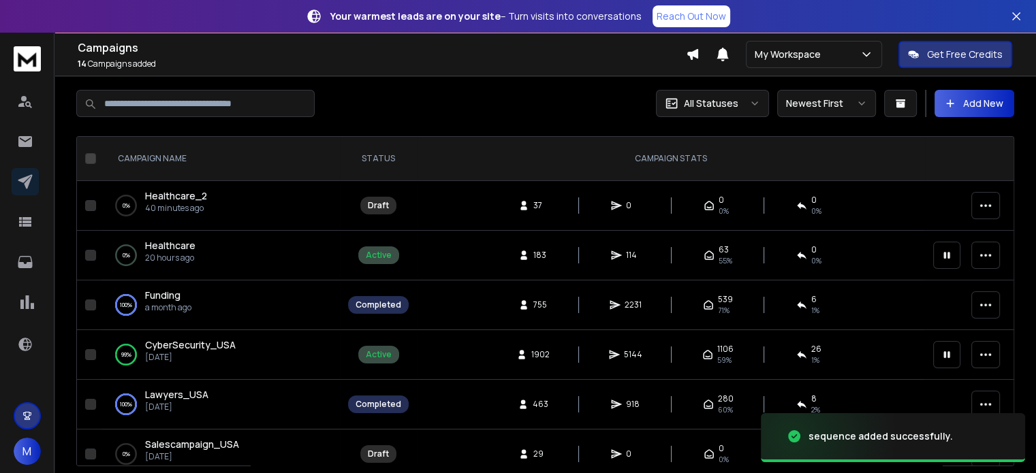
click at [978, 208] on icon "button" at bounding box center [985, 206] width 14 height 14
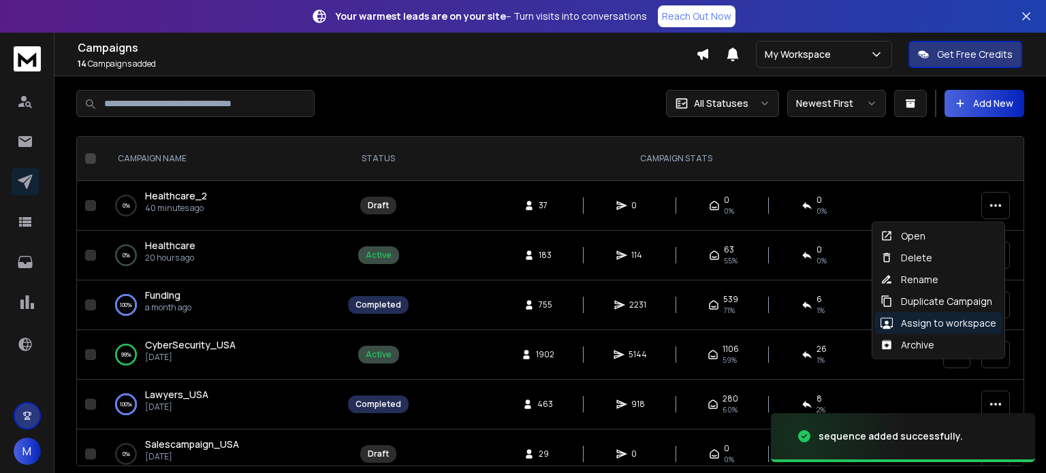
click at [444, 212] on div "37 0 0 0% 0 0%" at bounding box center [676, 206] width 502 height 22
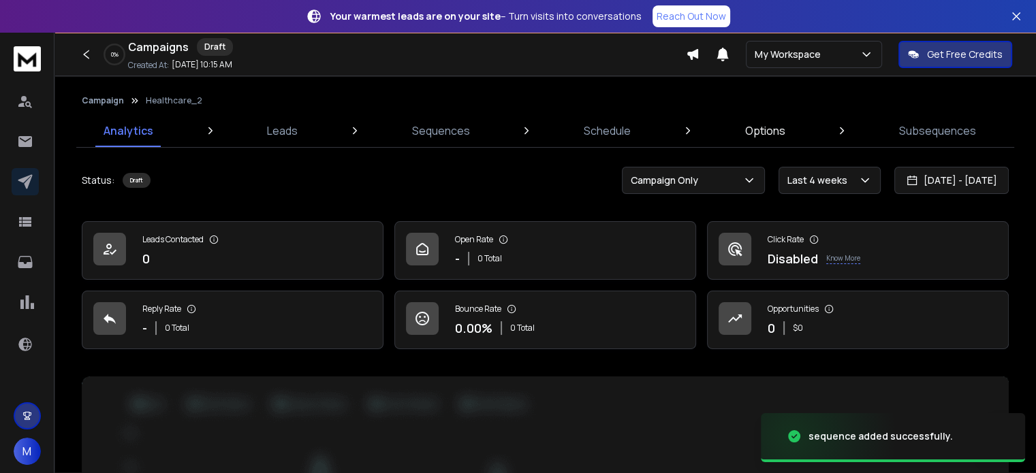
click at [769, 135] on p "Options" at bounding box center [765, 131] width 40 height 16
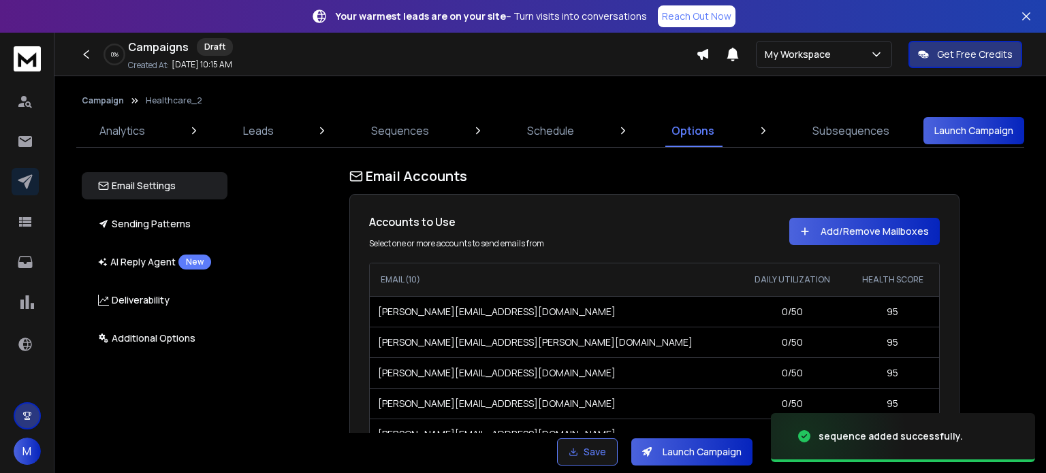
click at [990, 138] on button "Launch Campaign" at bounding box center [973, 130] width 101 height 27
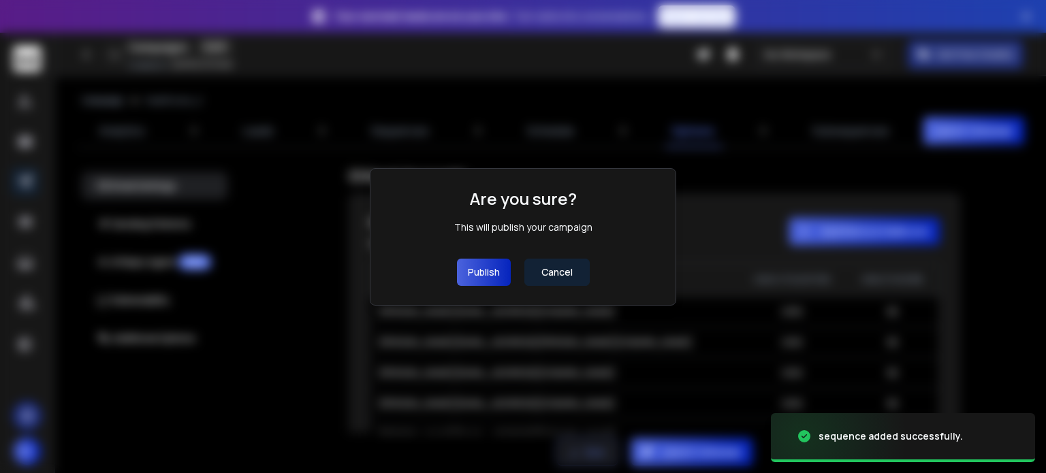
click at [487, 273] on button "Publish" at bounding box center [484, 272] width 54 height 27
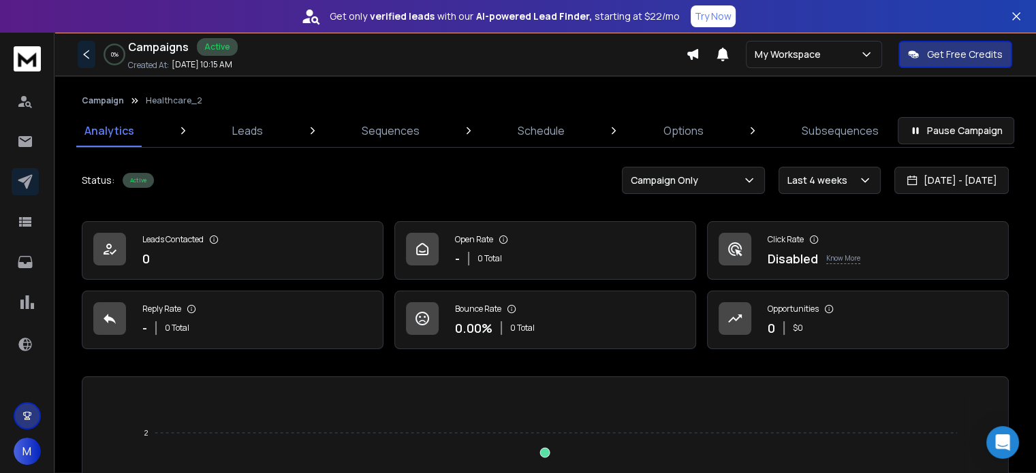
click at [91, 62] on button at bounding box center [87, 54] width 18 height 27
